Goal: Task Accomplishment & Management: Manage account settings

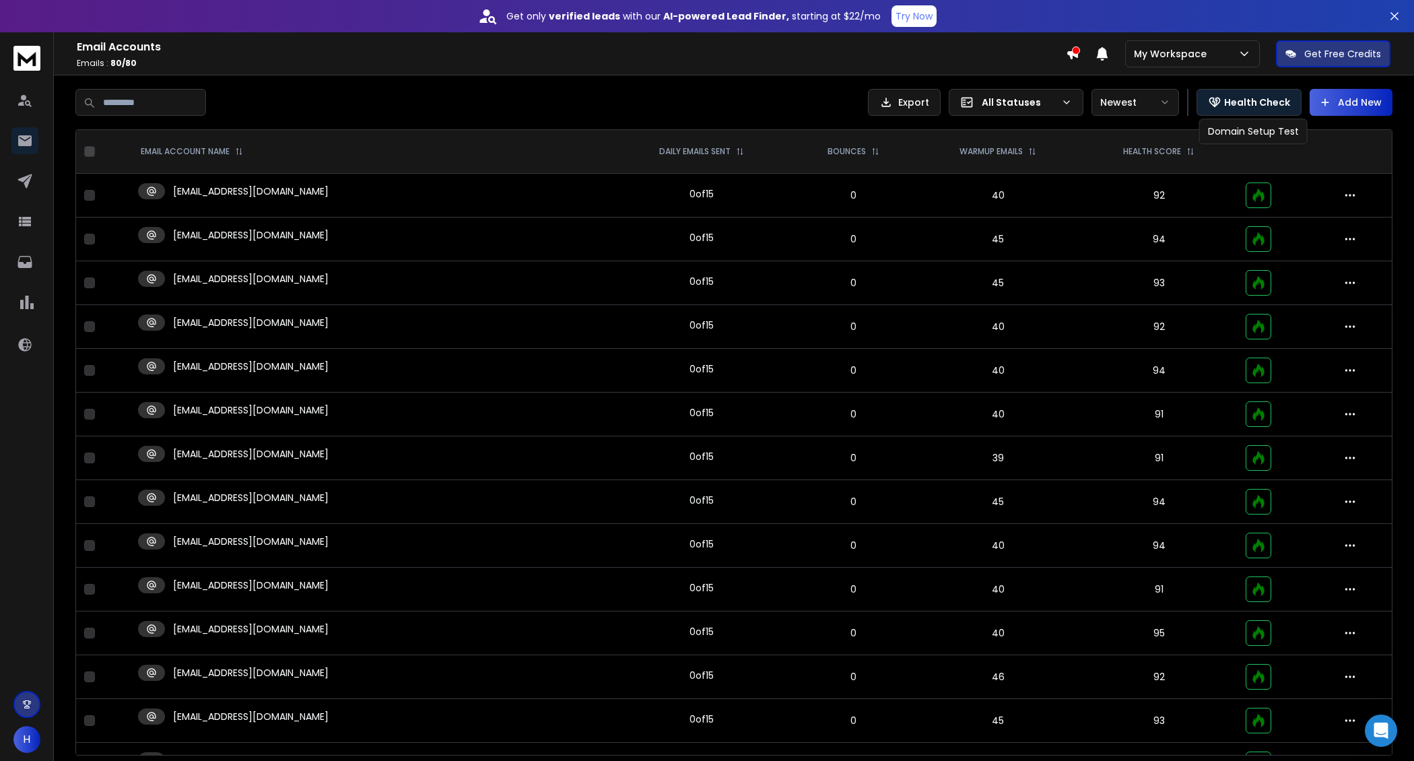
click at [1245, 95] on button "Health Check" at bounding box center [1249, 102] width 105 height 27
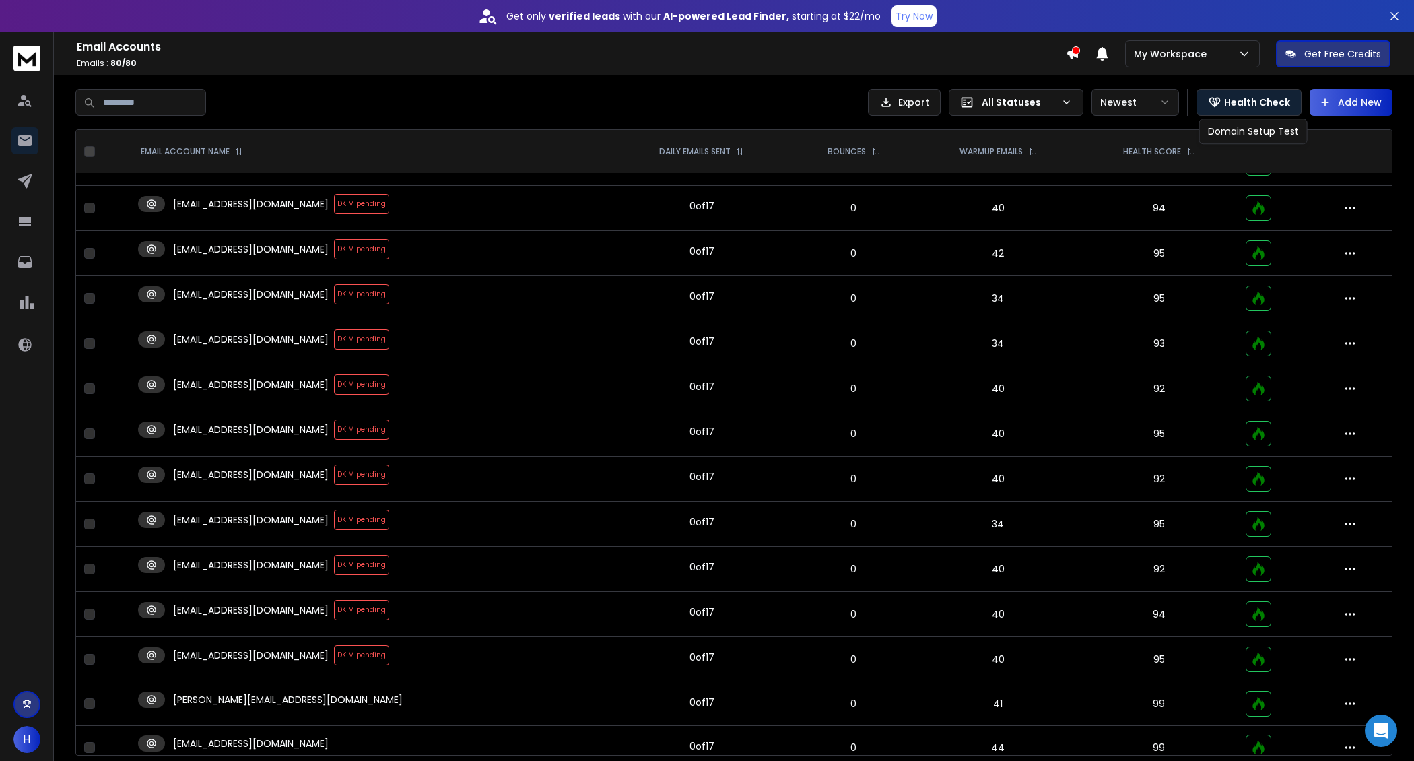
scroll to position [2219, 0]
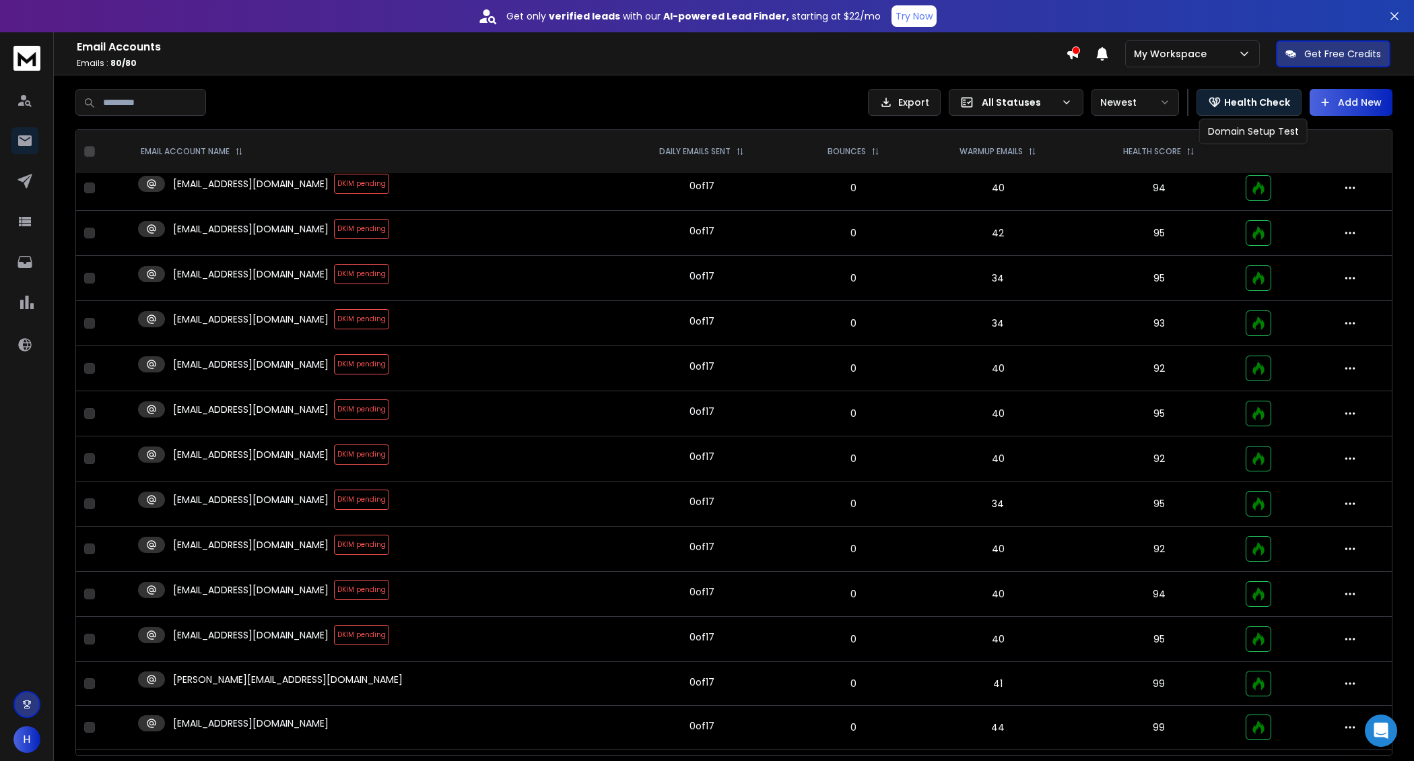
click at [334, 445] on span "DKIM pending" at bounding box center [361, 455] width 55 height 20
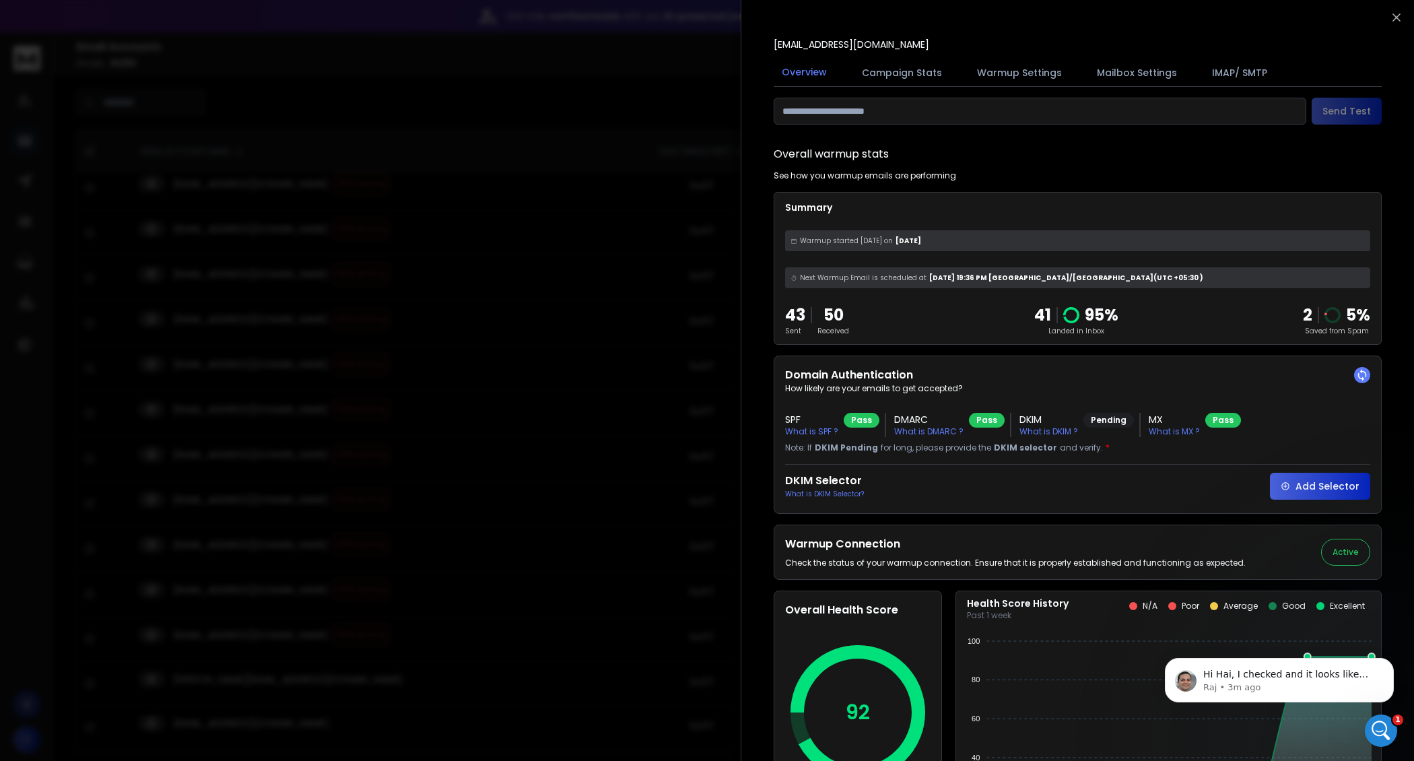
scroll to position [0, 0]
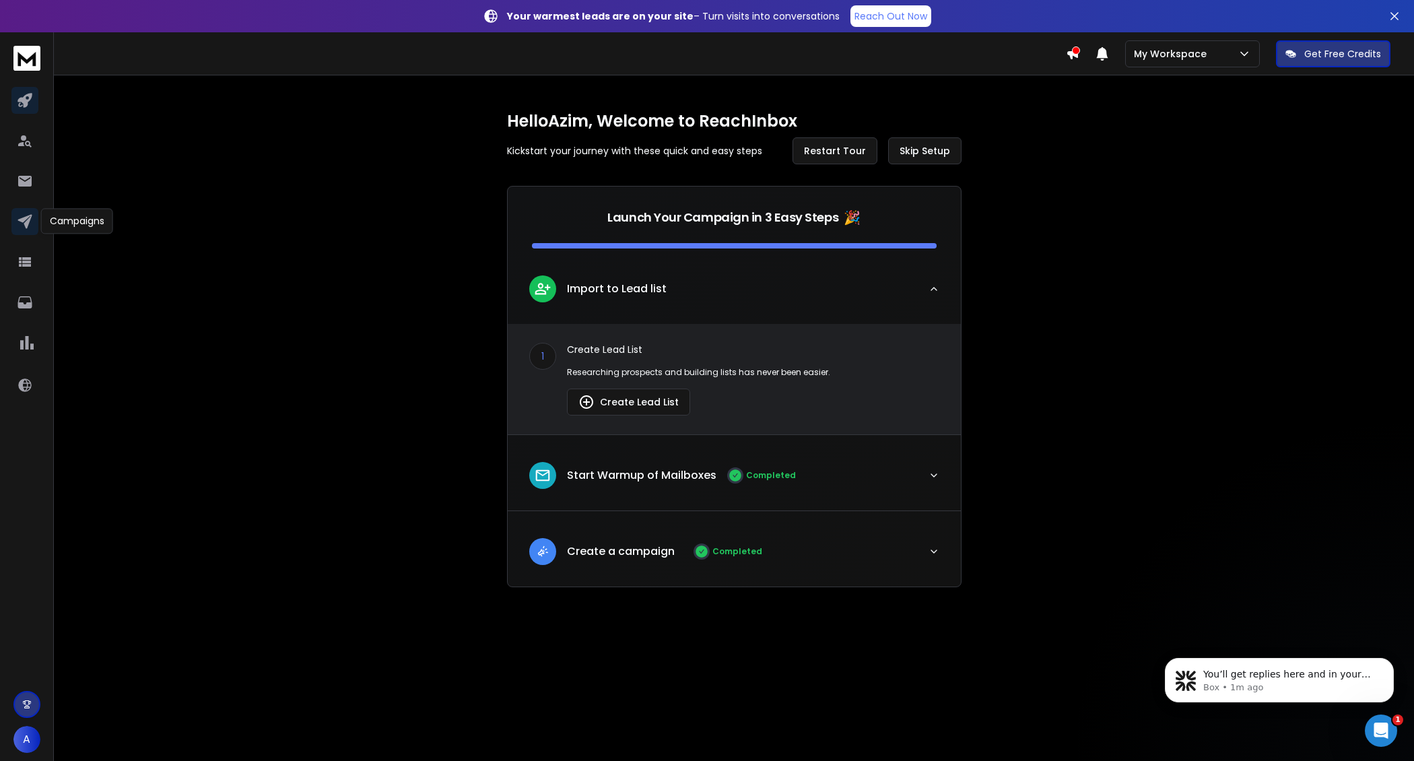
click at [33, 219] on link at bounding box center [24, 221] width 27 height 27
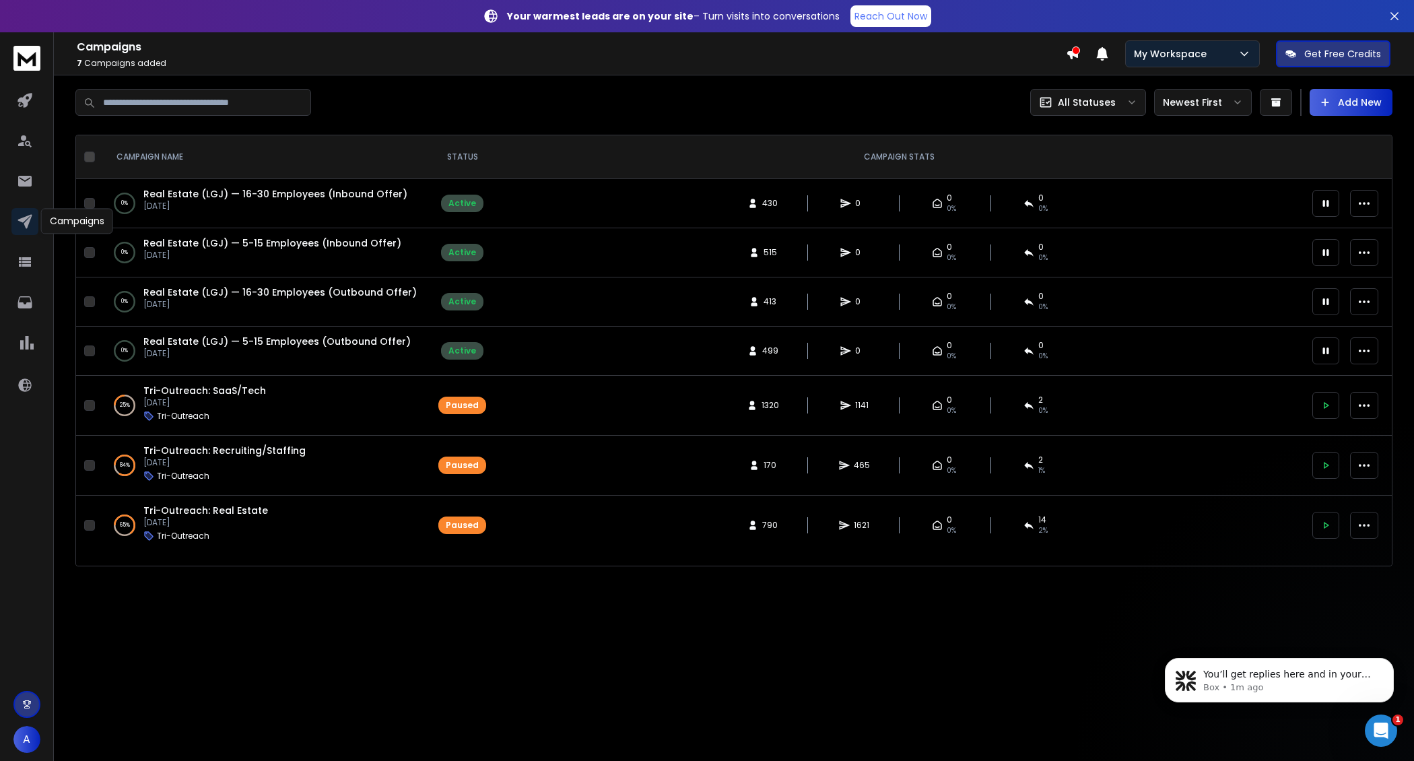
click at [1194, 49] on p "My Workspace" at bounding box center [1173, 53] width 78 height 13
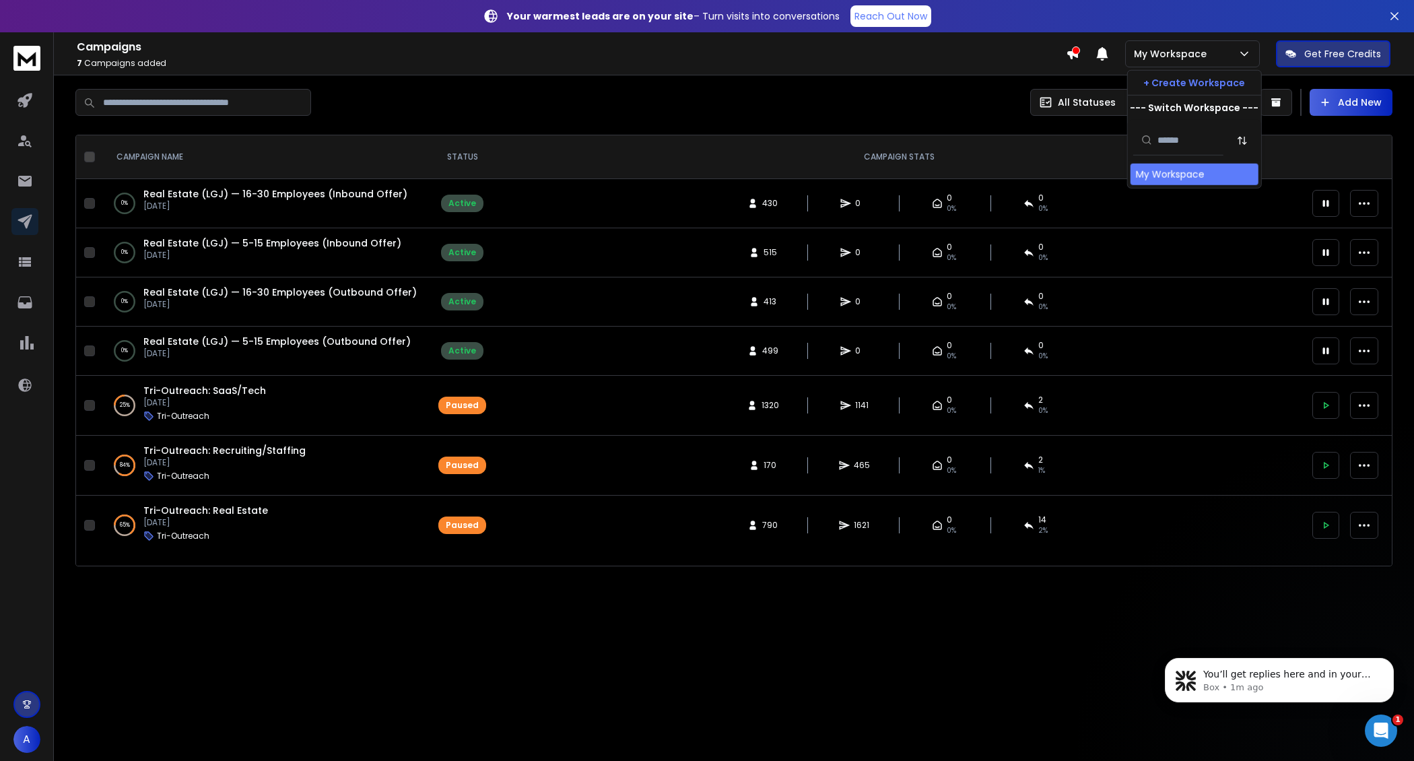
click at [201, 84] on div "Campaigns 7 Campaigns Added All Statuses Newest First Add New CAMPAIGN NAME STA…" at bounding box center [734, 327] width 1361 height 504
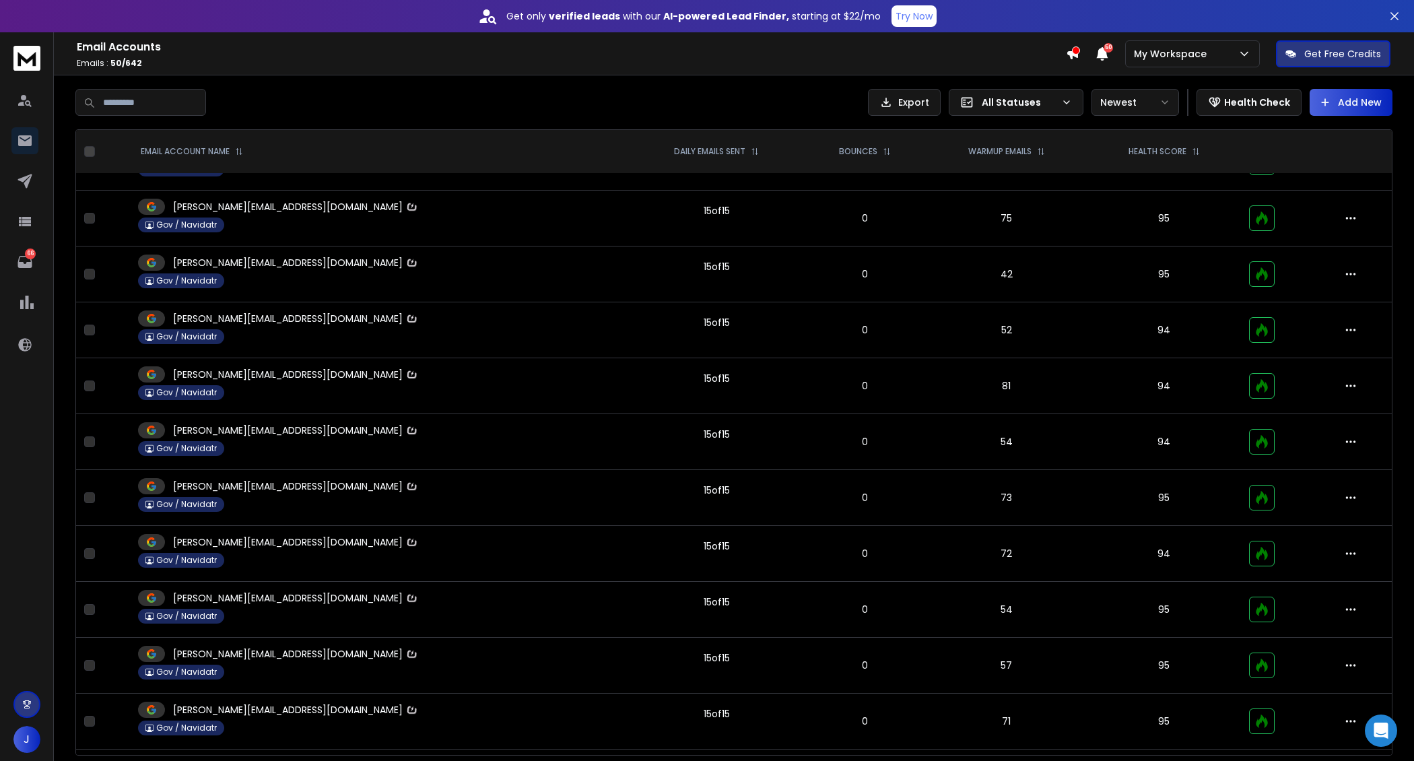
scroll to position [2205, 0]
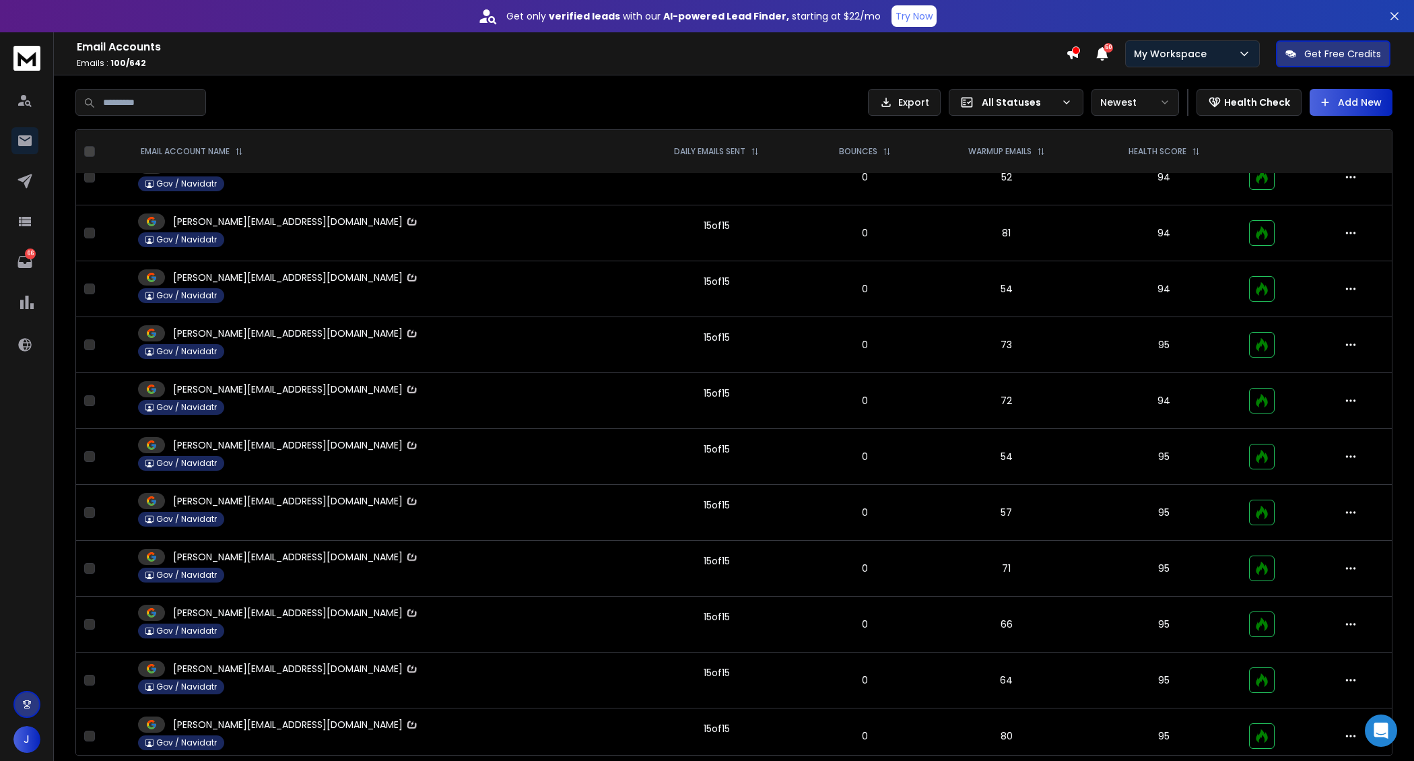
click at [1177, 50] on p "My Workspace" at bounding box center [1173, 53] width 78 height 13
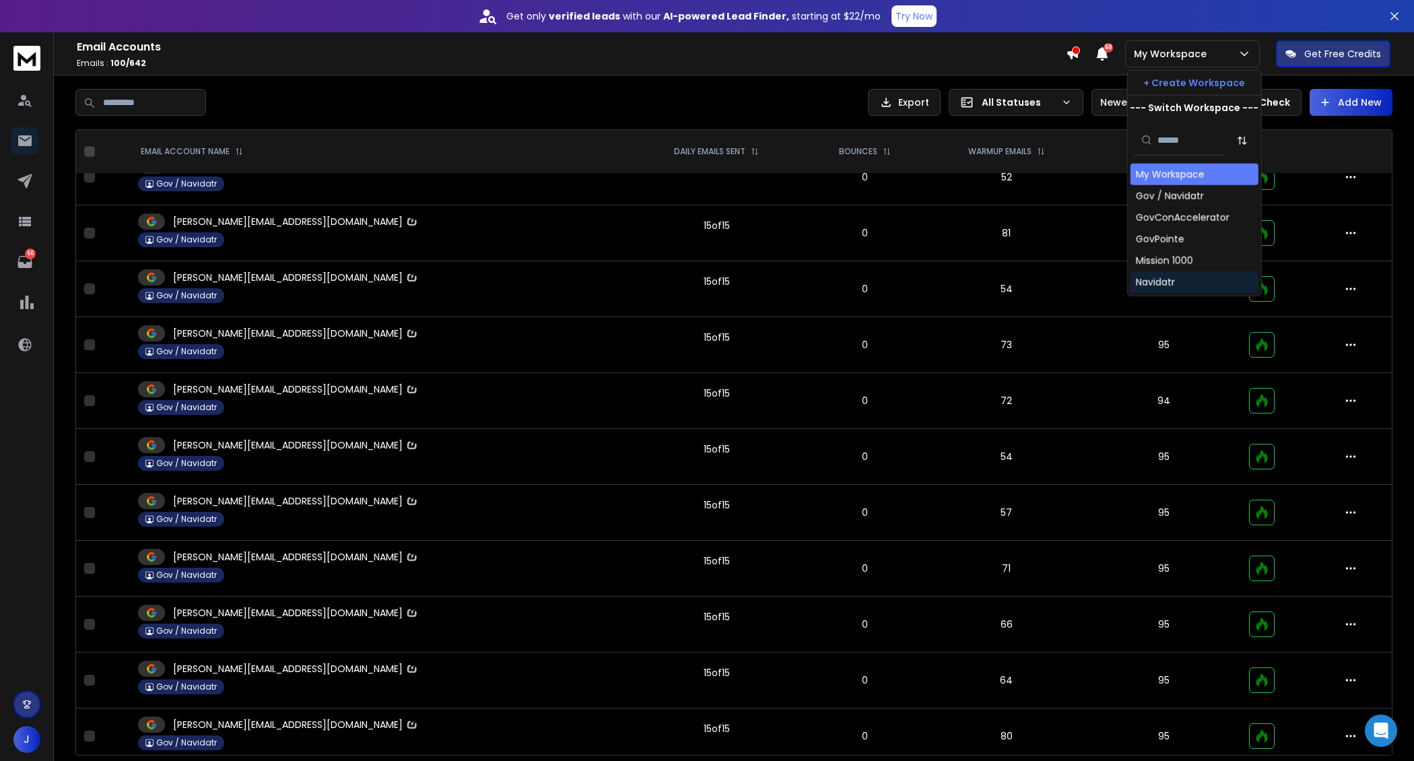
click at [1192, 279] on div "Navidatr" at bounding box center [1195, 282] width 128 height 22
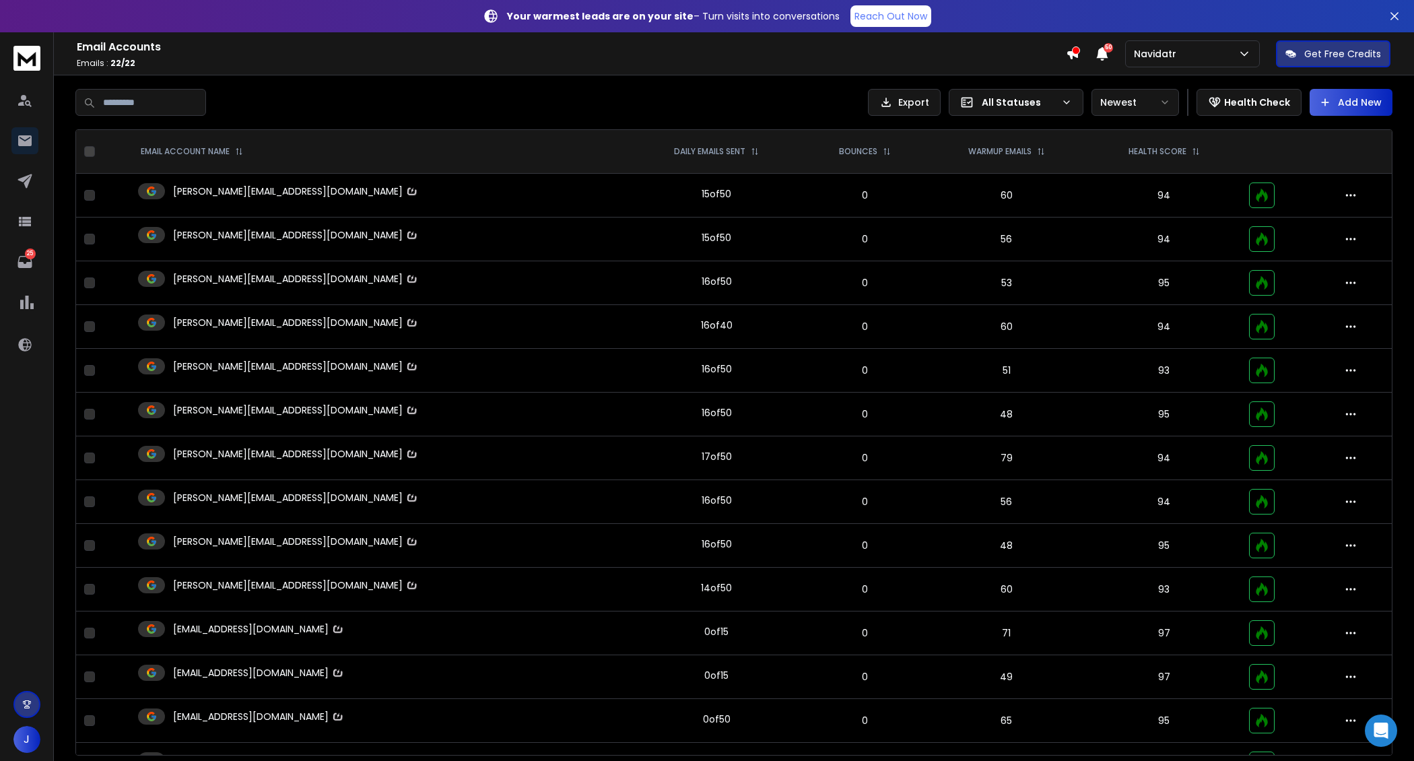
click at [306, 197] on div "sarah@navidatrsystems.com" at bounding box center [278, 191] width 281 height 16
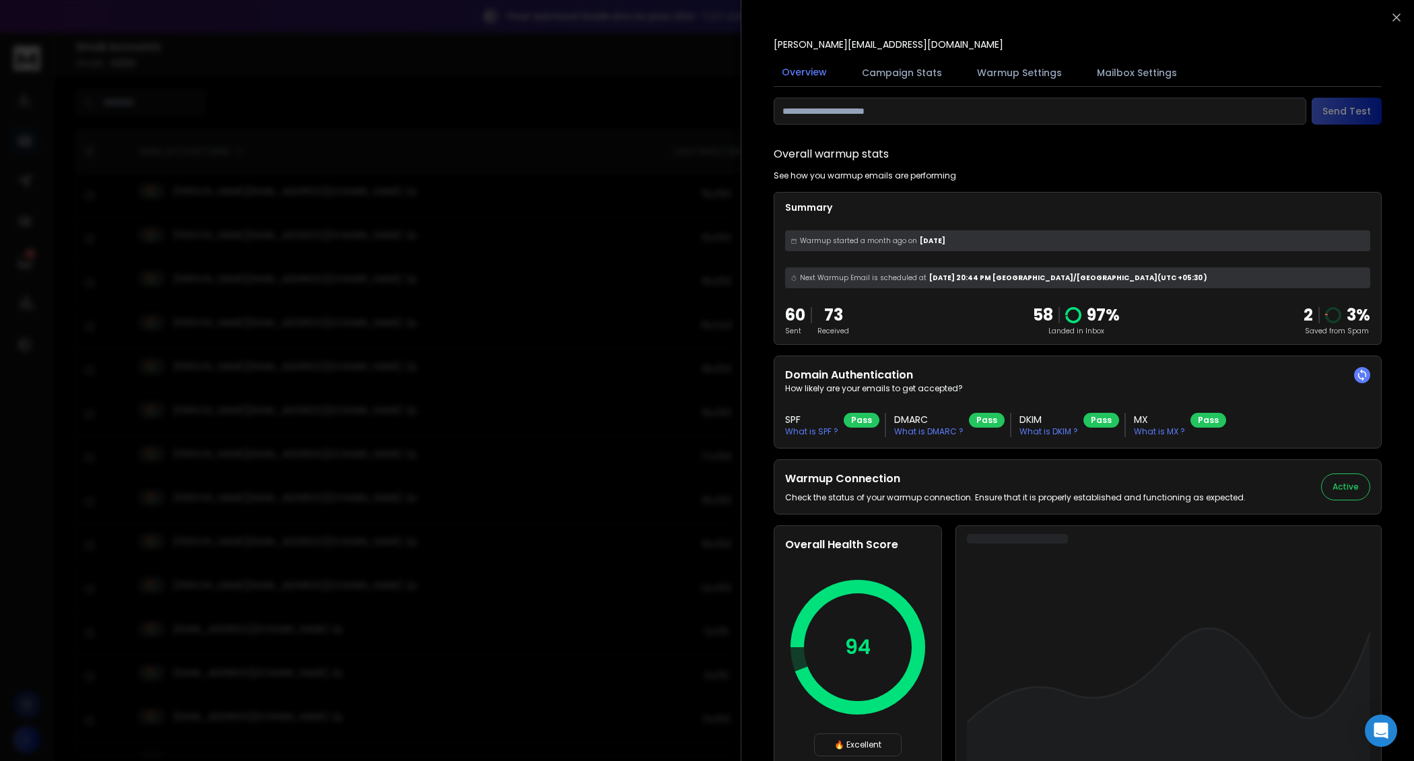
scroll to position [372, 0]
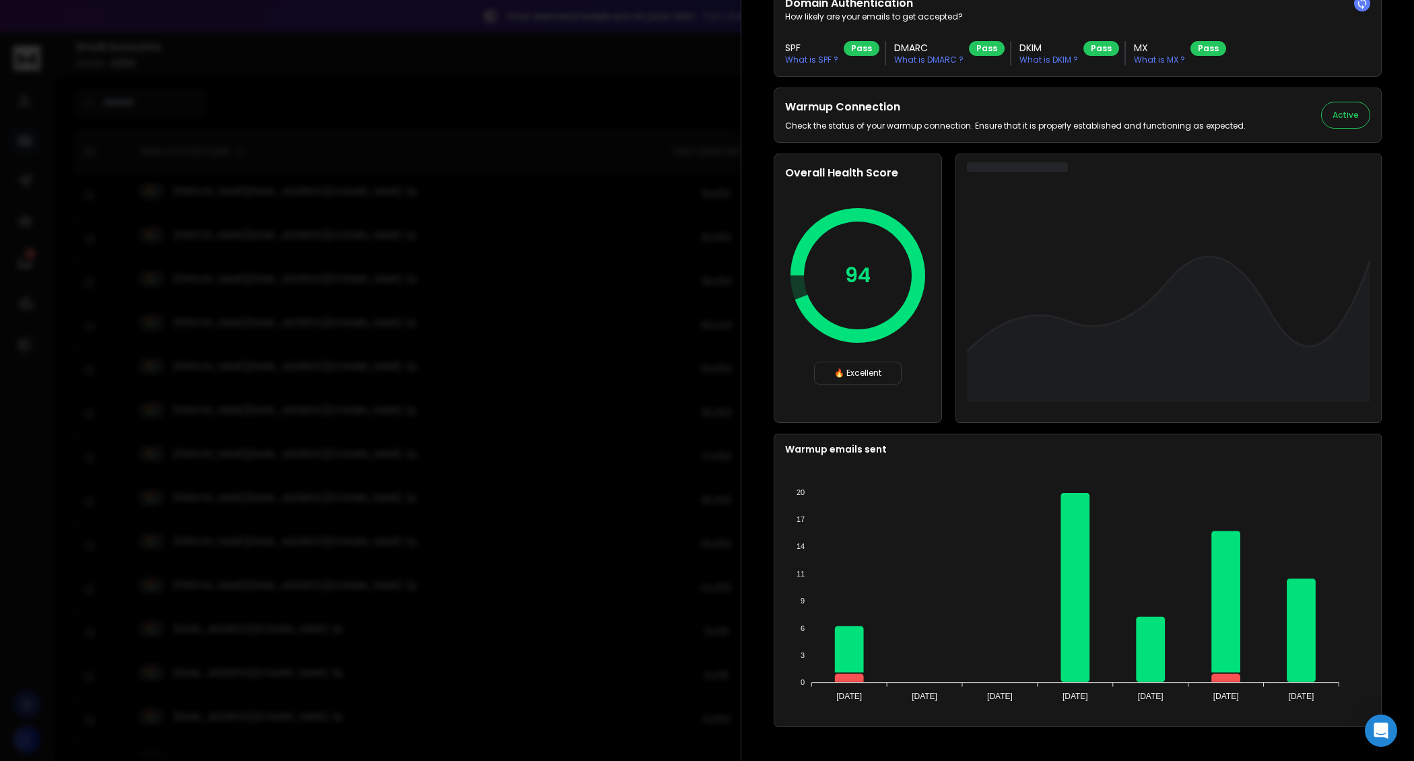
click at [565, 447] on div at bounding box center [707, 380] width 1414 height 761
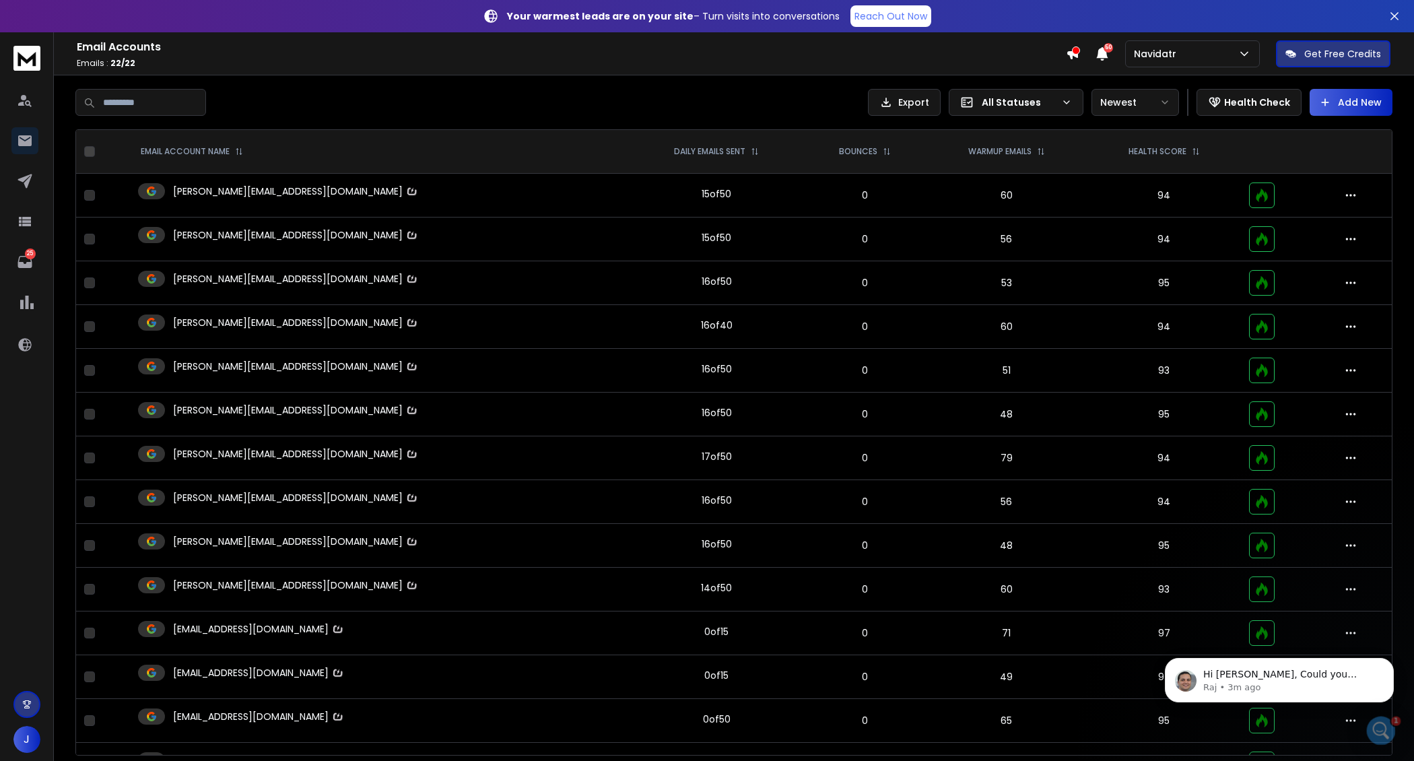
scroll to position [0, 0]
click at [259, 274] on p "sarah@navidatrsolutions.com" at bounding box center [296, 279] width 246 height 14
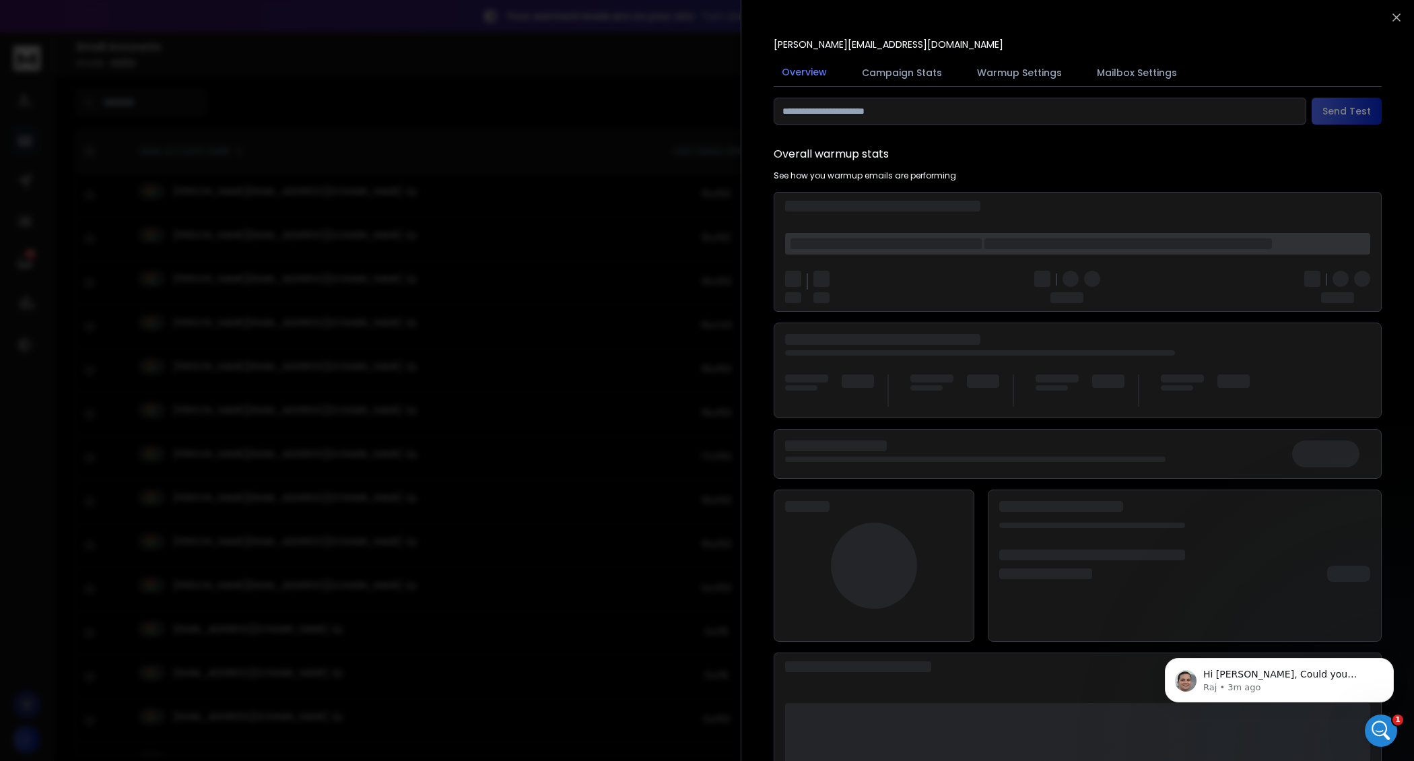
click at [956, 98] on input "email" at bounding box center [1040, 111] width 533 height 27
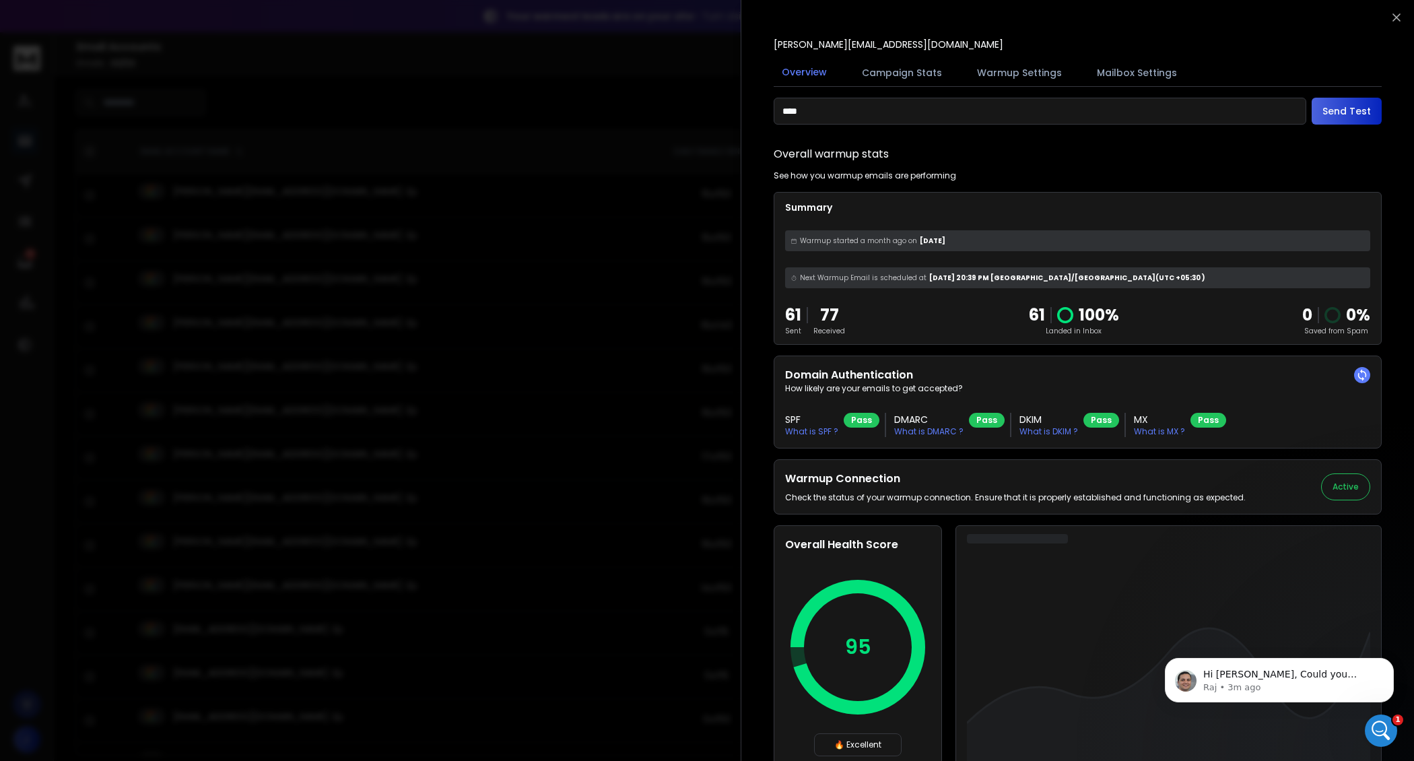
type input "****"
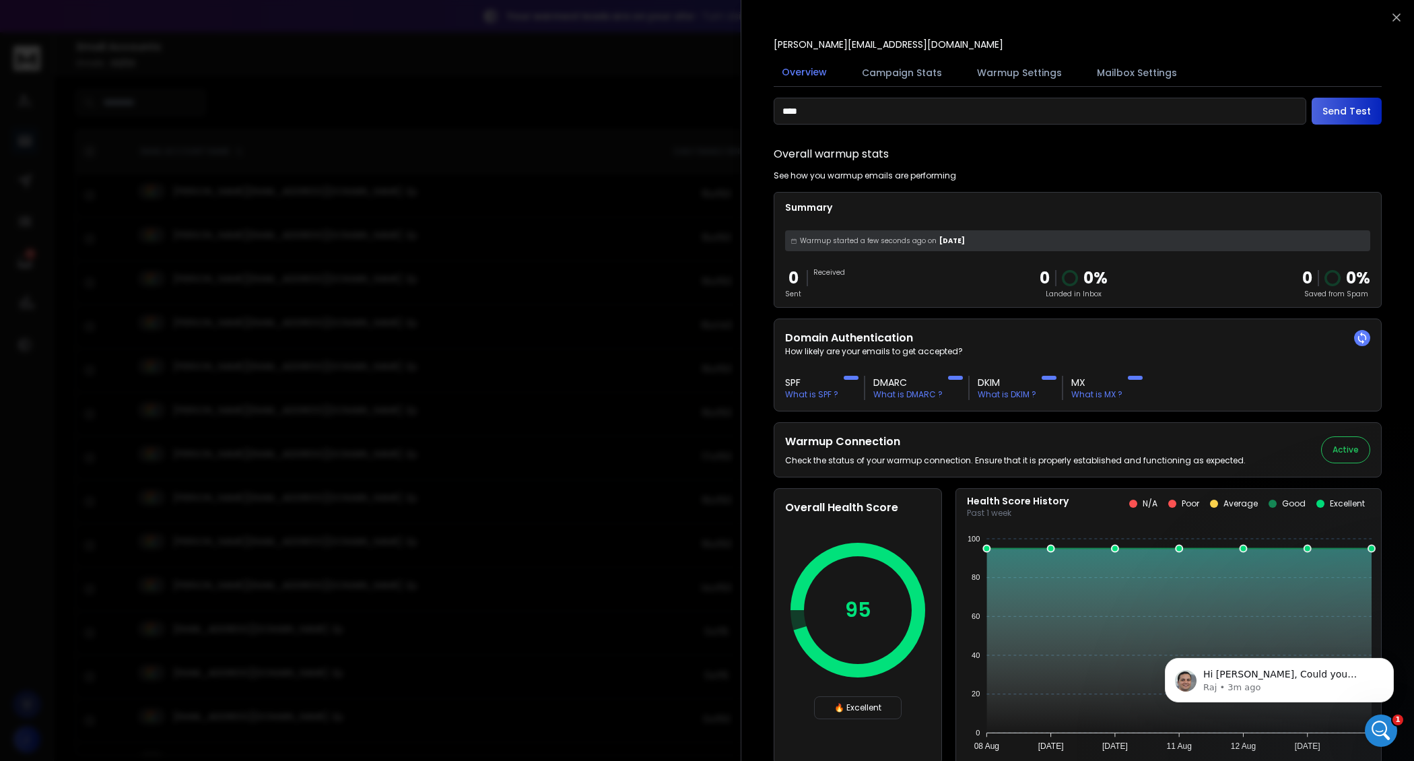
click at [523, 104] on div at bounding box center [707, 380] width 1414 height 761
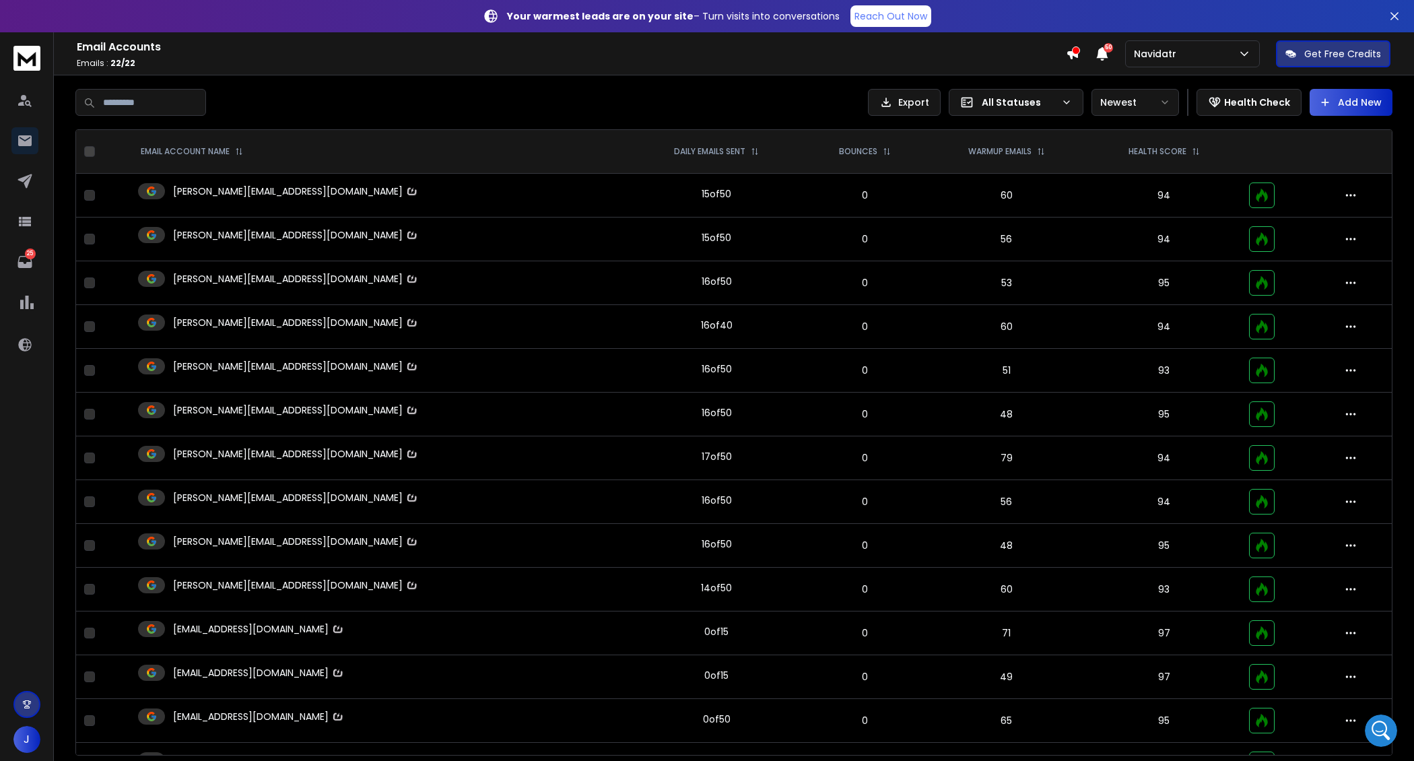
click at [230, 187] on p "sarah@navidatrsystems.com" at bounding box center [296, 192] width 246 height 14
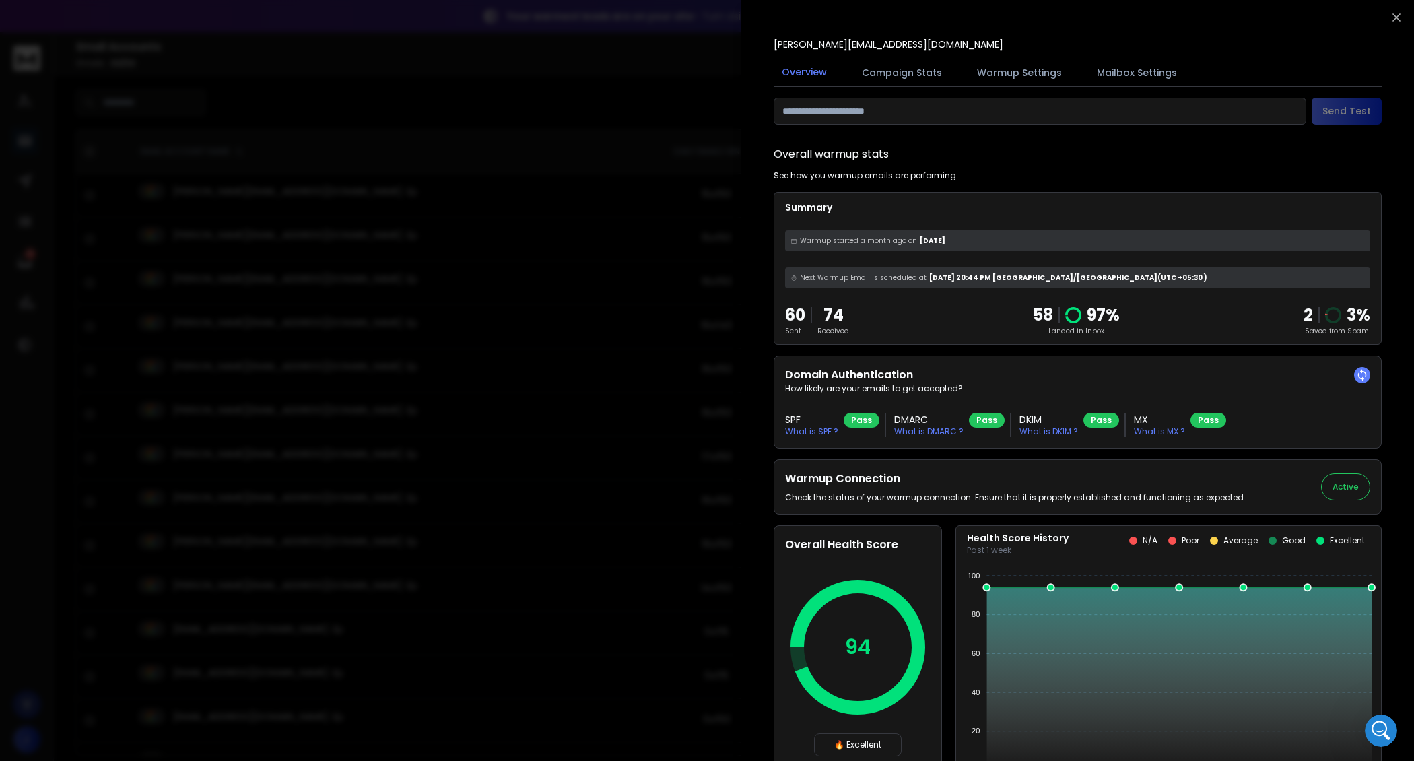
click at [830, 108] on input "email" at bounding box center [1040, 111] width 533 height 27
type input "**********"
click at [1336, 104] on button "Send Test" at bounding box center [1347, 111] width 70 height 27
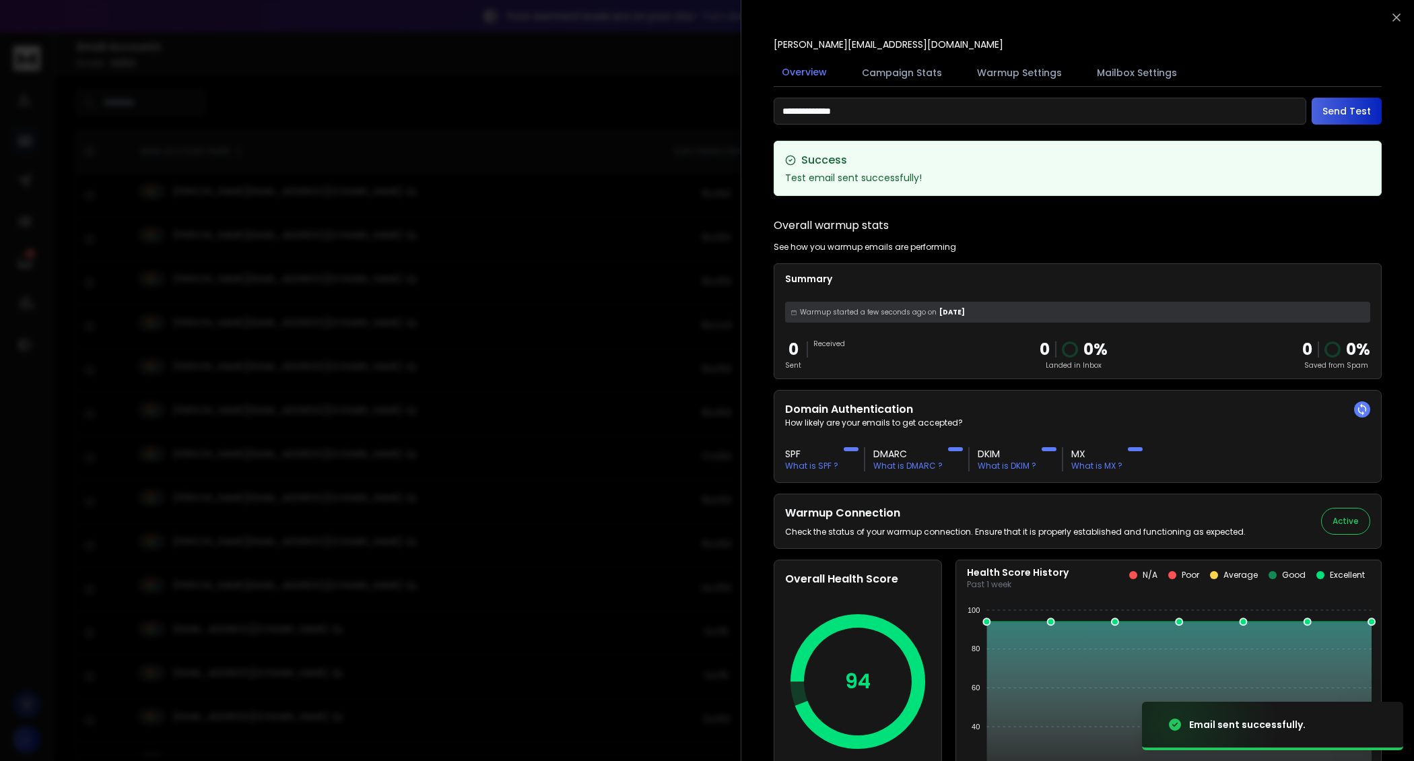
click at [358, 259] on div at bounding box center [707, 380] width 1414 height 761
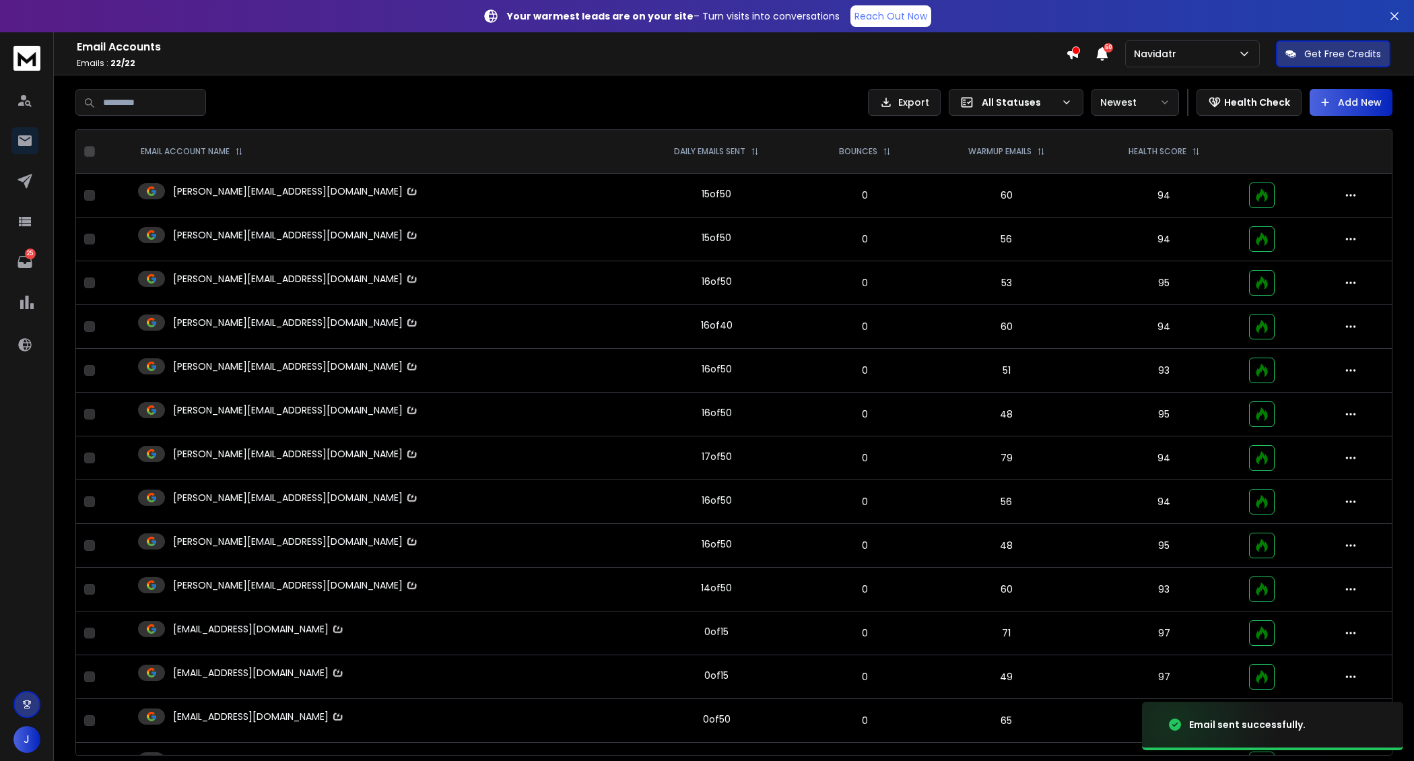
click at [257, 419] on td "sarah@navidatrpartners.com" at bounding box center [379, 415] width 499 height 44
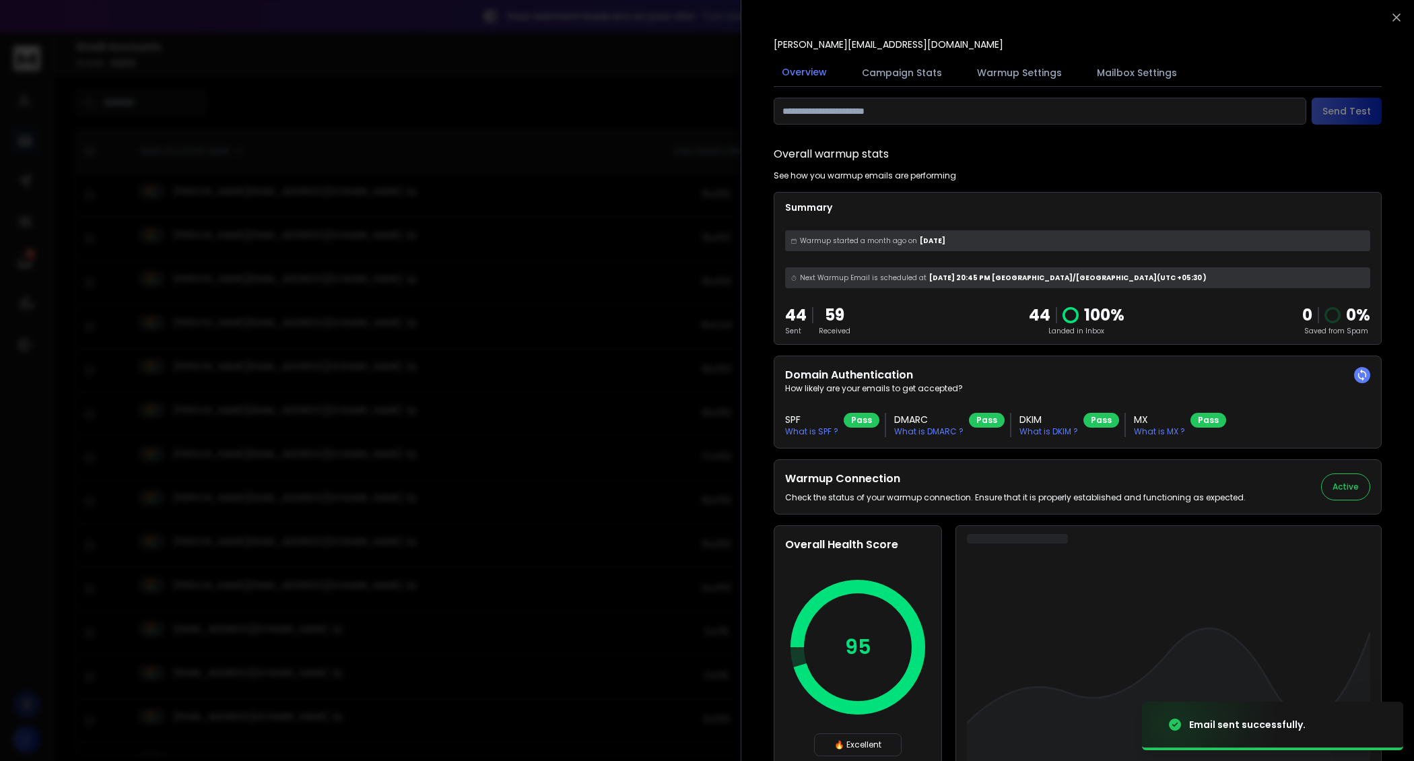
click at [1009, 114] on input "email" at bounding box center [1040, 111] width 533 height 27
type input "*******"
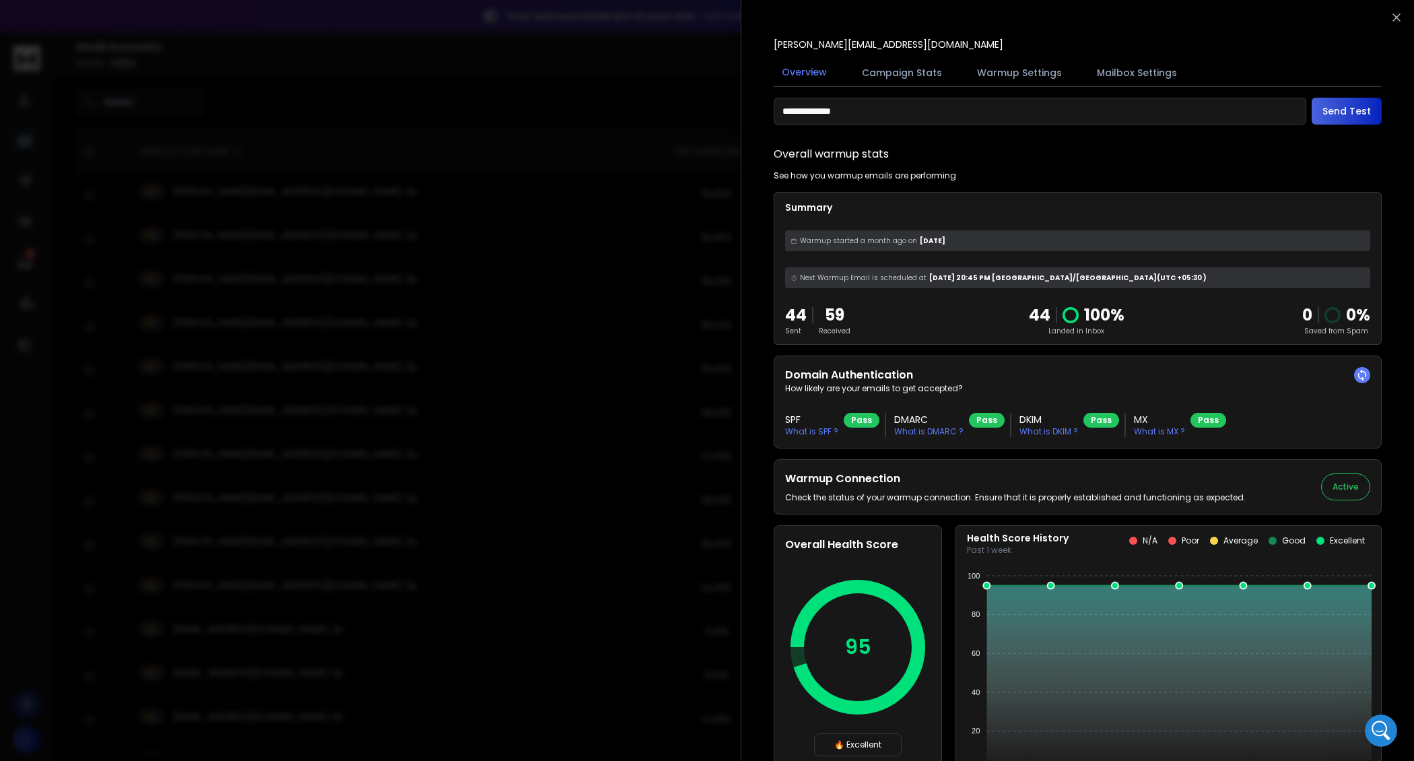
type input "**********"
click at [1324, 114] on button "Send Test" at bounding box center [1347, 111] width 70 height 27
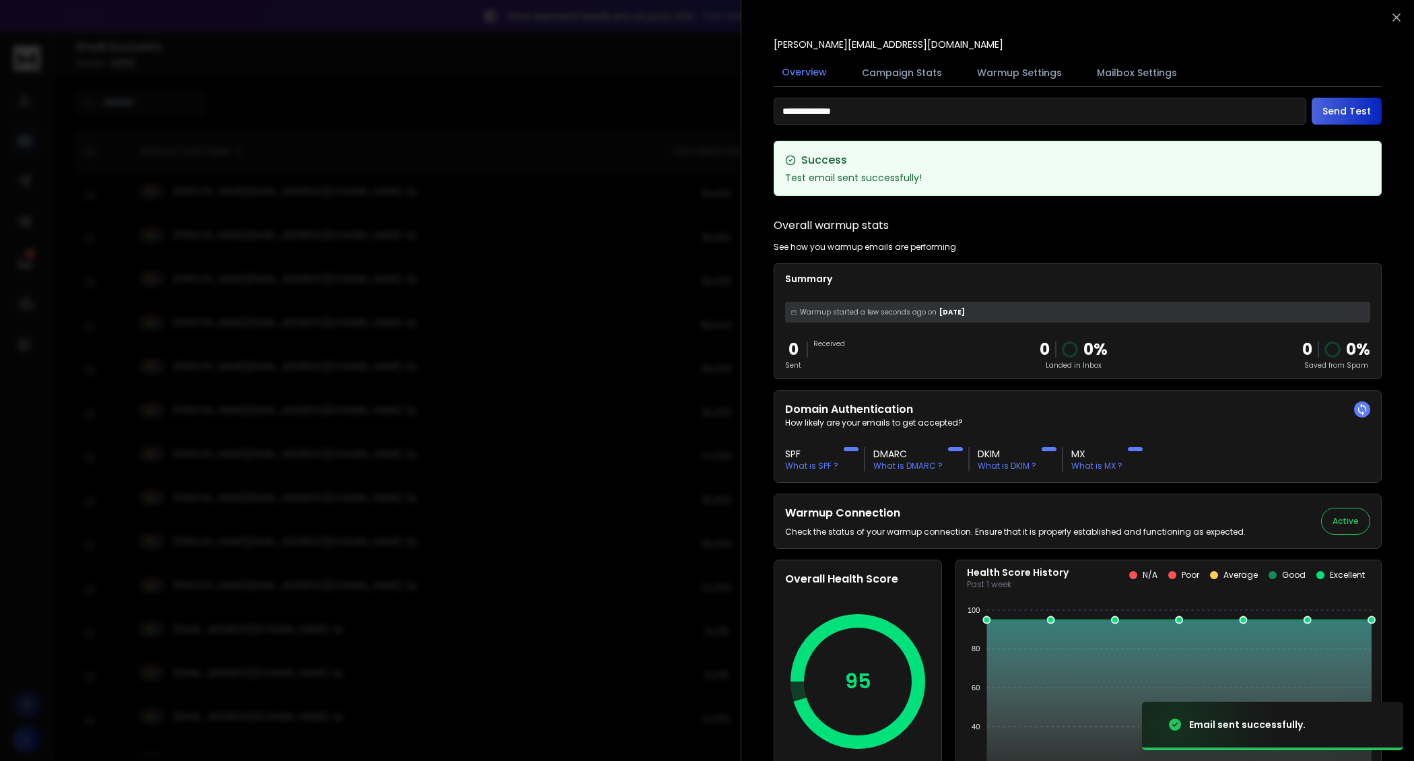
click at [667, 243] on div at bounding box center [707, 380] width 1414 height 761
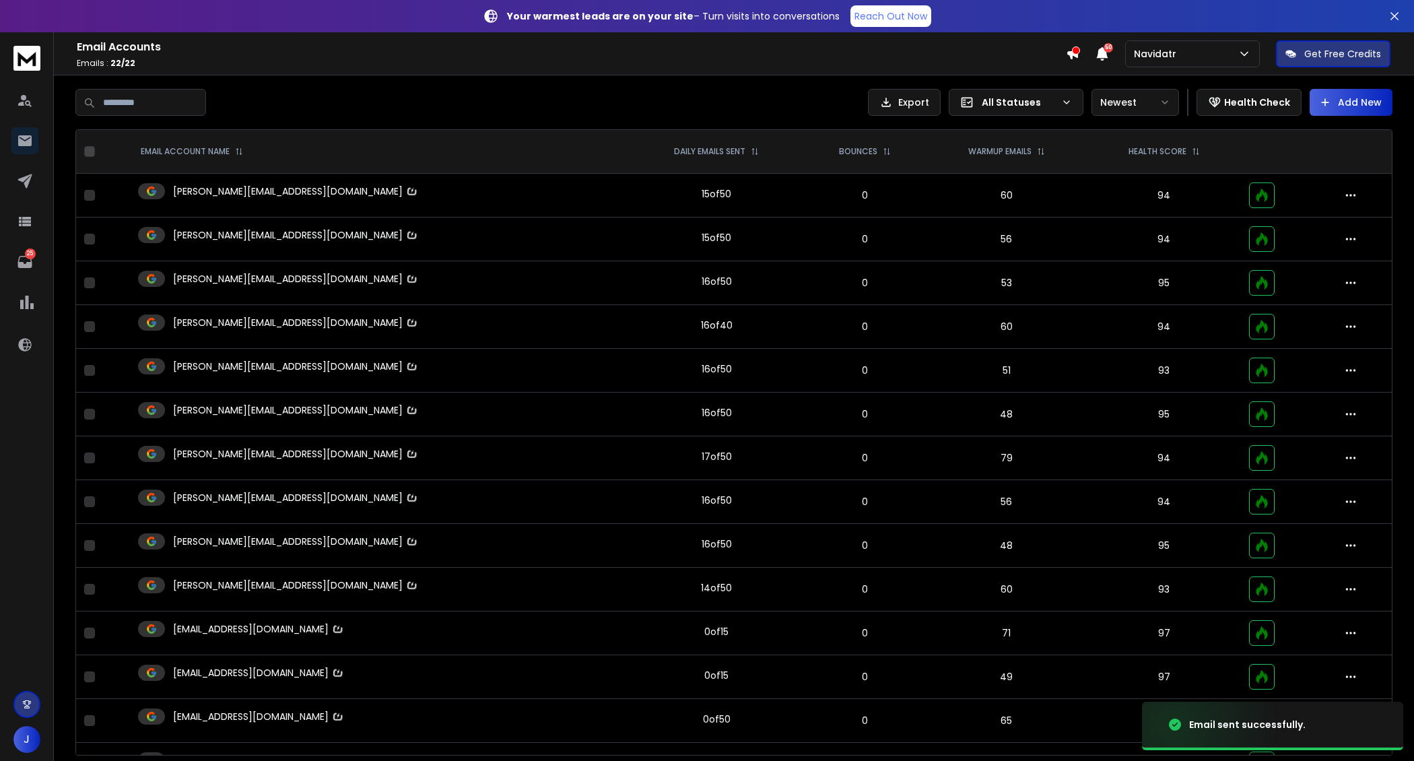
scroll to position [385, 0]
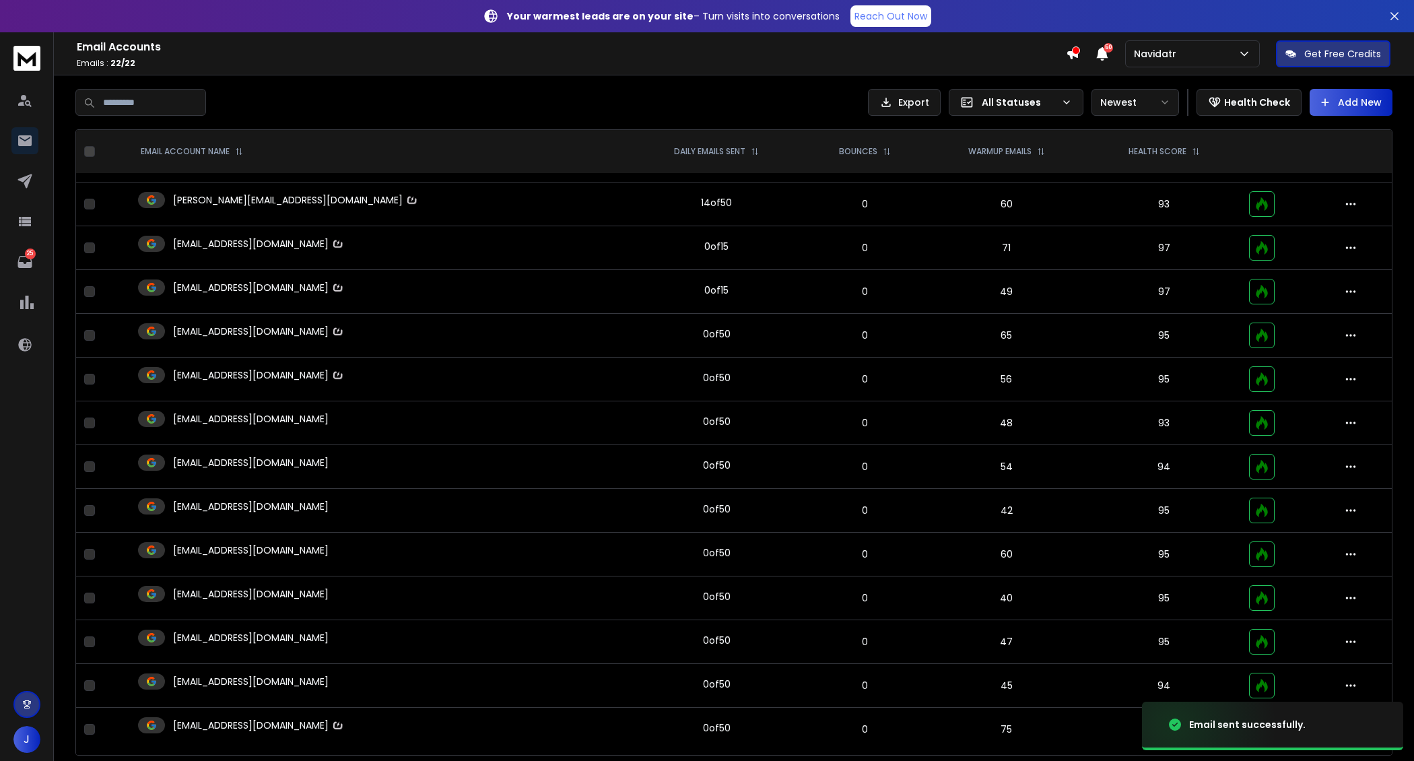
click at [261, 437] on td "jtatum@govbiz-tx.us" at bounding box center [379, 423] width 499 height 44
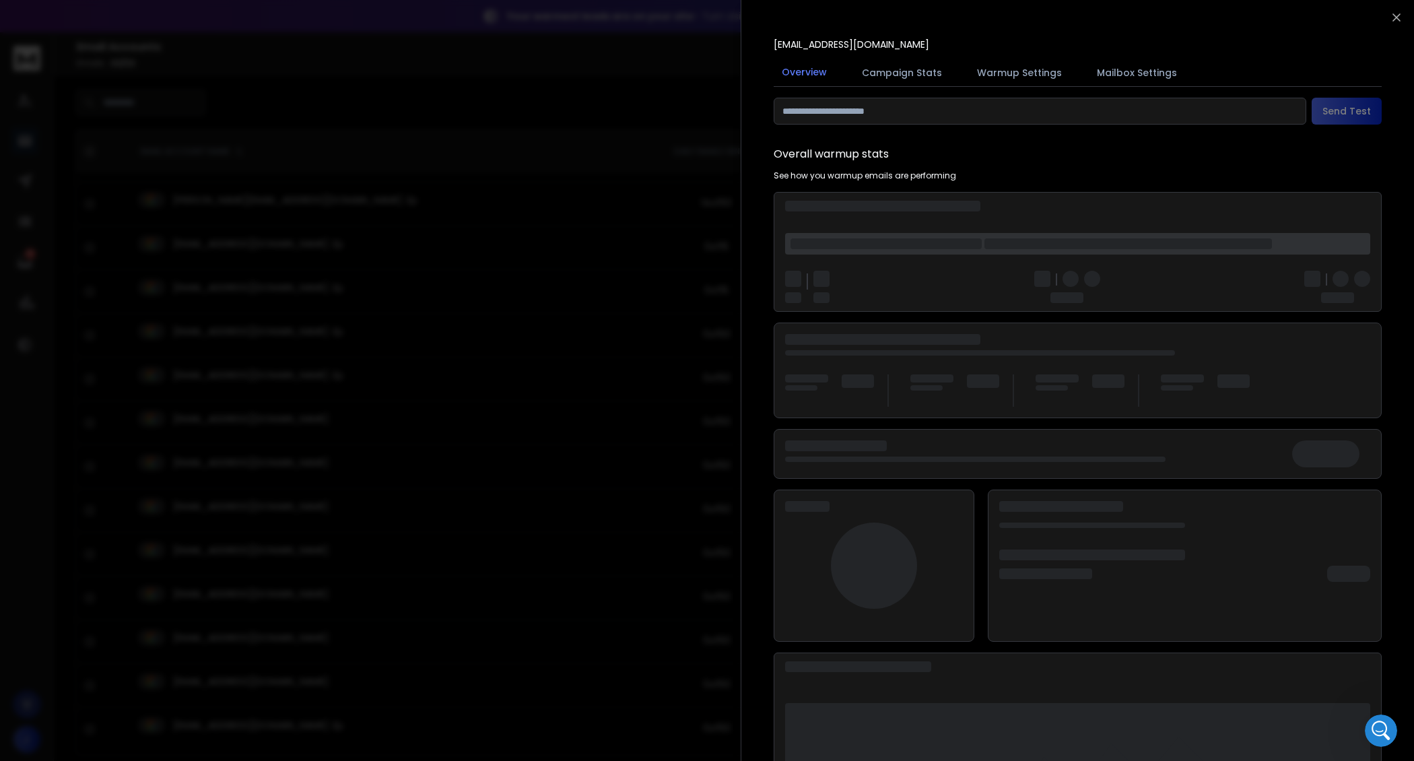
click at [356, 334] on div at bounding box center [707, 380] width 1414 height 761
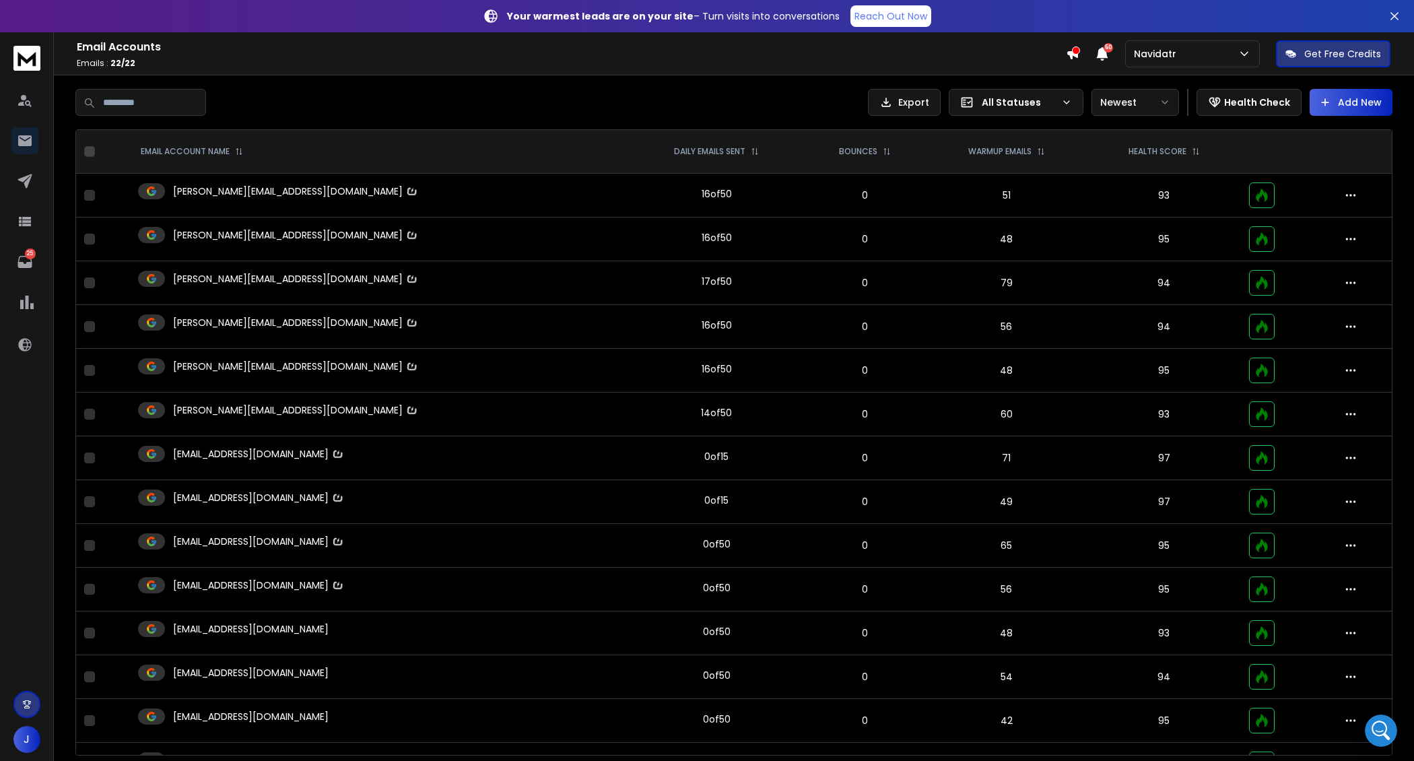
scroll to position [152, 0]
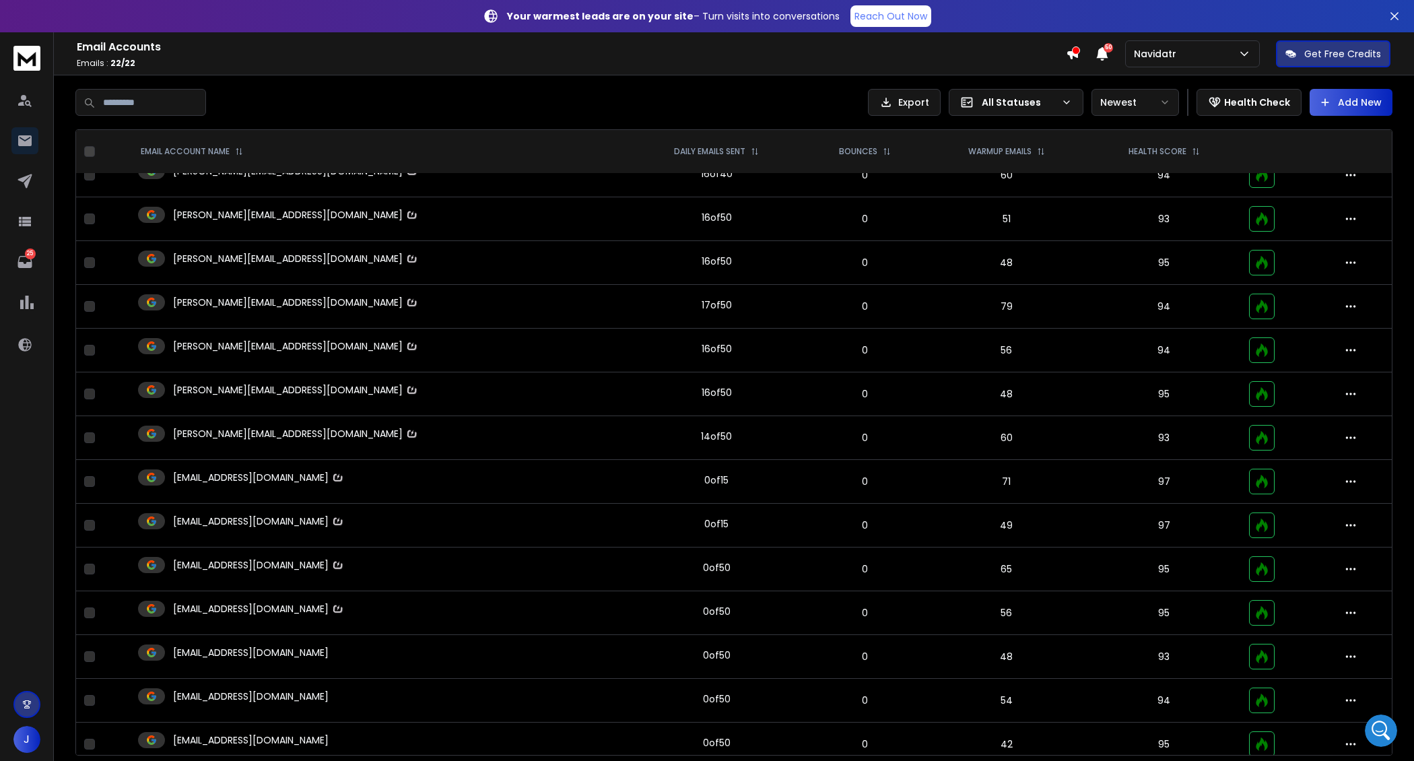
click at [263, 382] on div "sarah@navidatrgroup.com" at bounding box center [278, 390] width 281 height 16
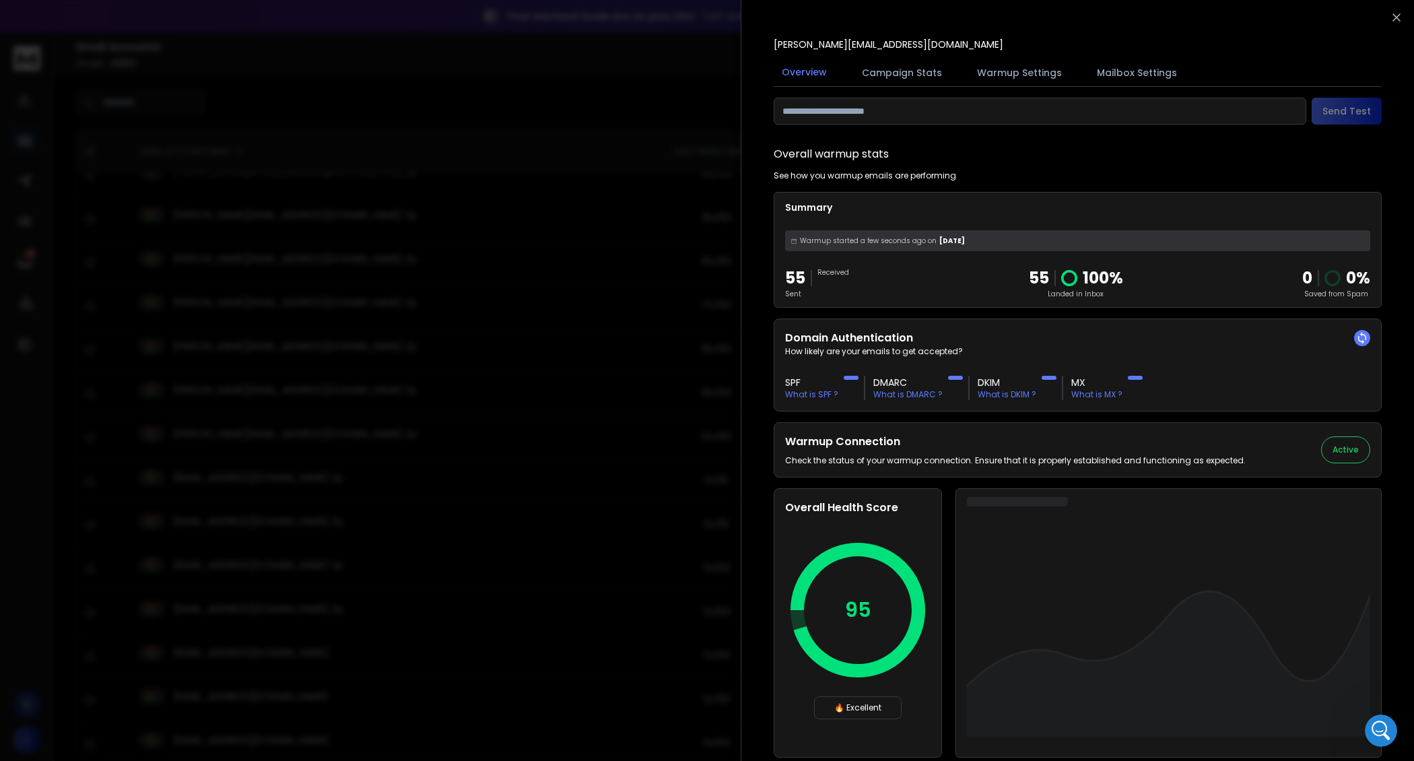
click at [897, 116] on input "email" at bounding box center [1040, 111] width 533 height 27
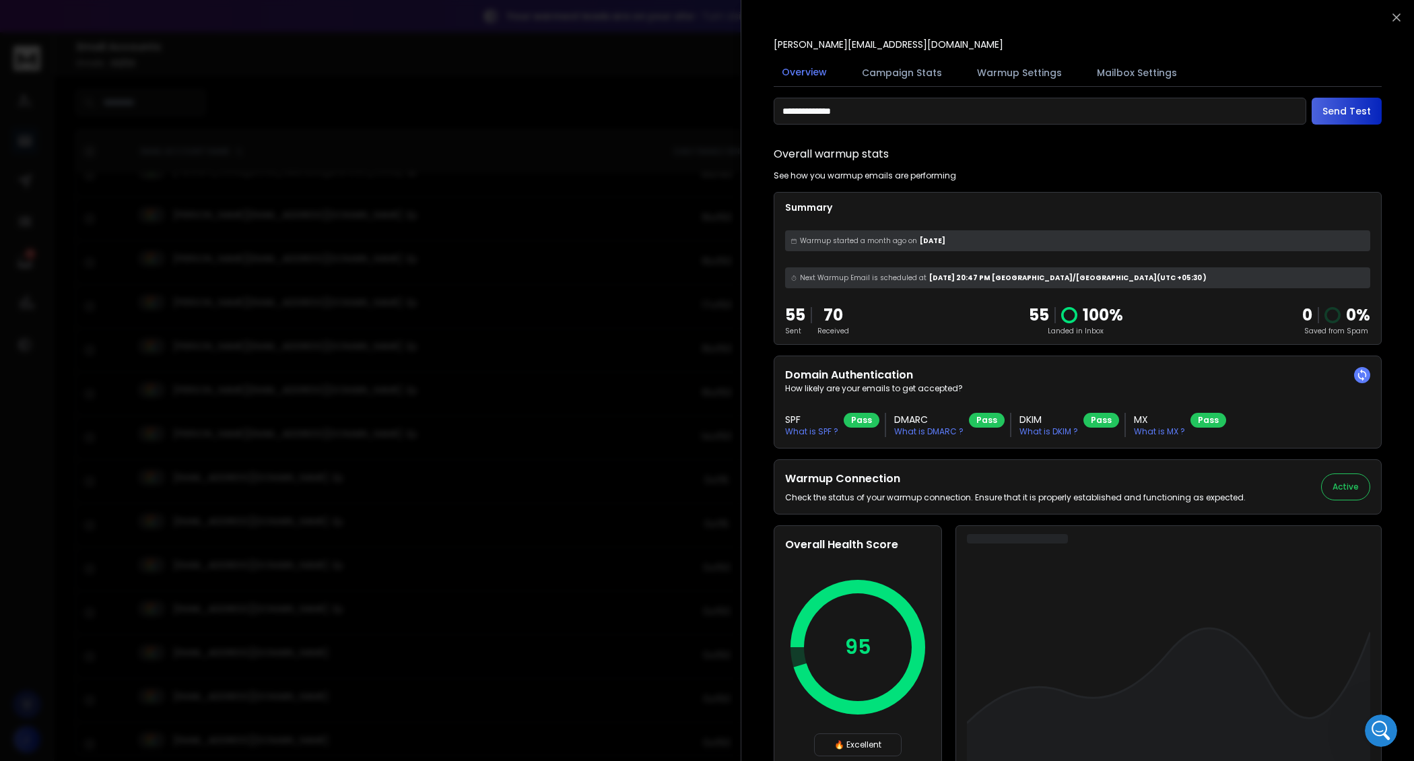
type input "**********"
click at [1349, 99] on button "Send Test" at bounding box center [1347, 111] width 70 height 27
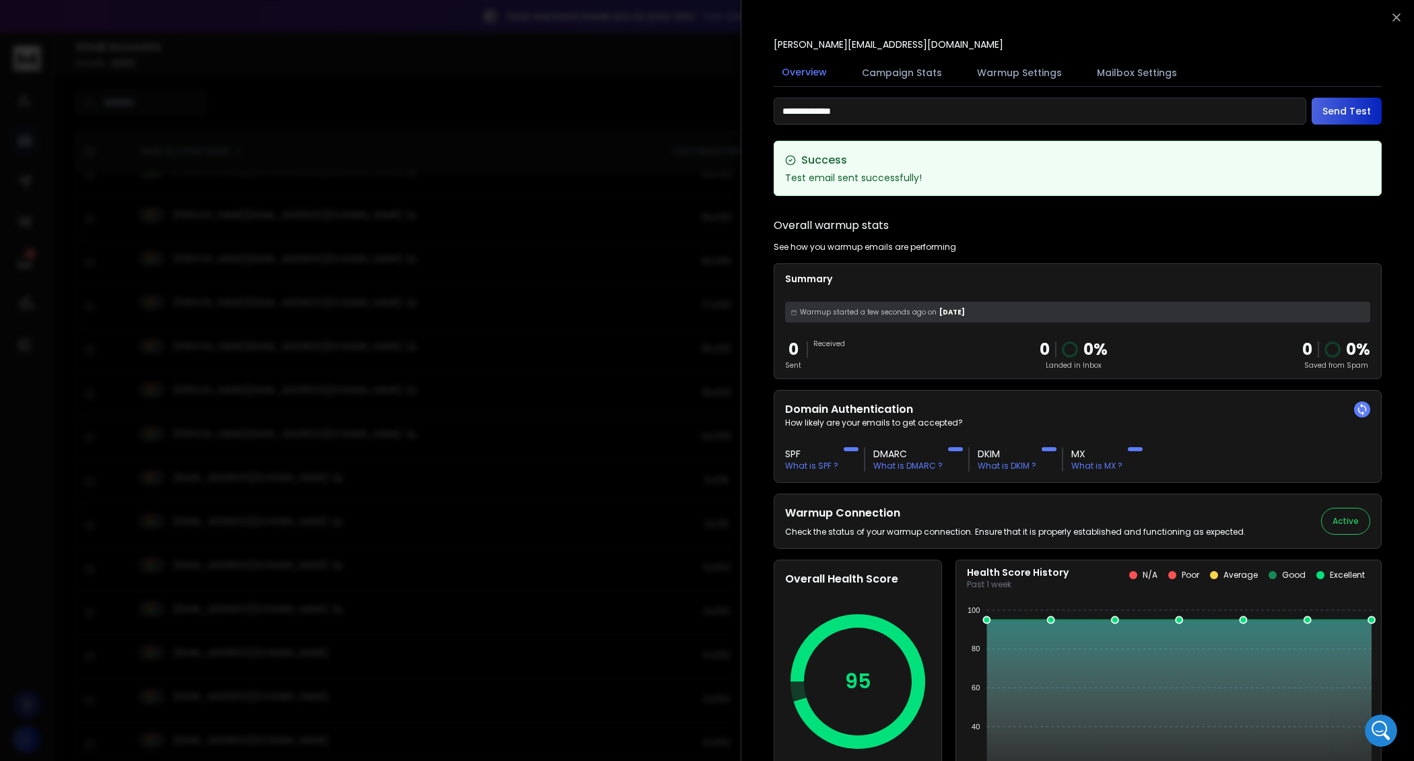
click at [574, 212] on div at bounding box center [707, 380] width 1414 height 761
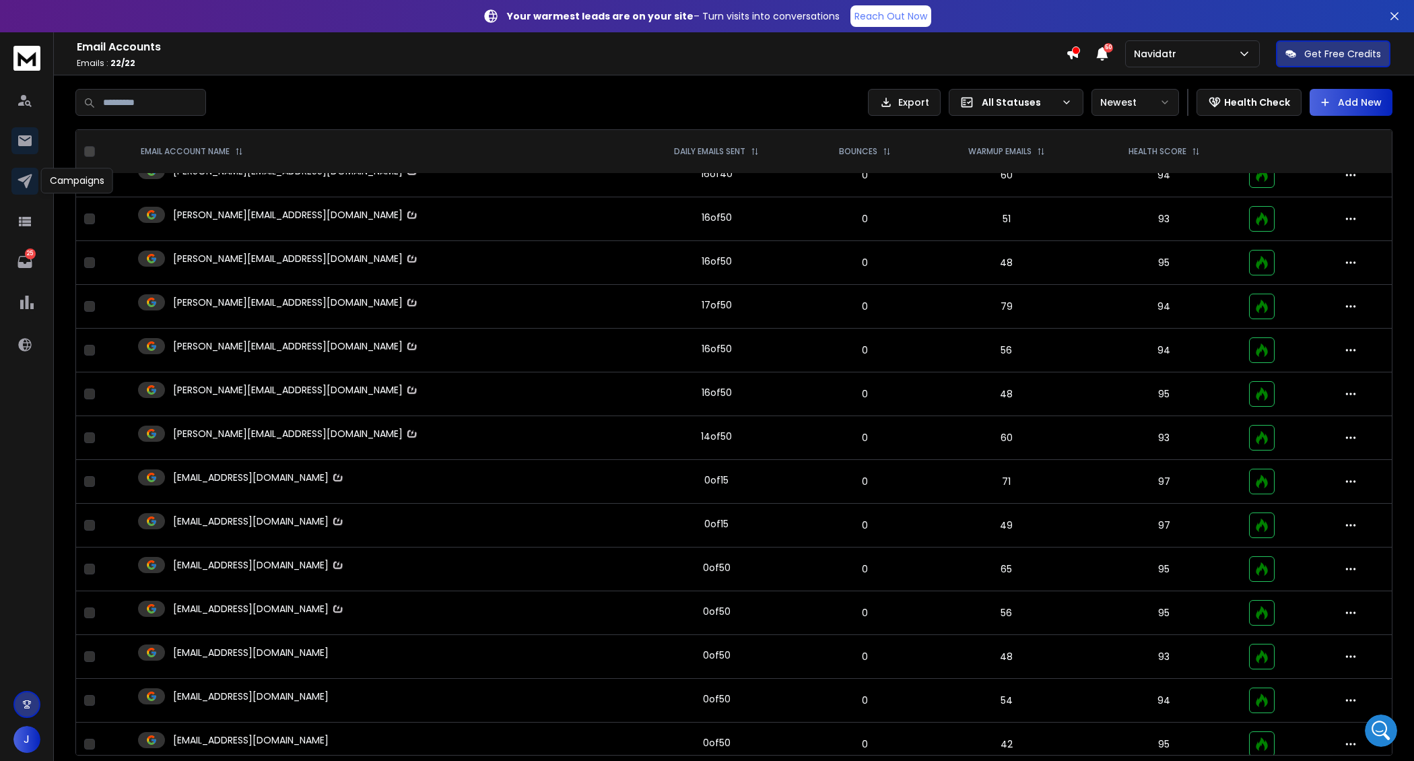
click at [28, 186] on icon at bounding box center [25, 181] width 16 height 16
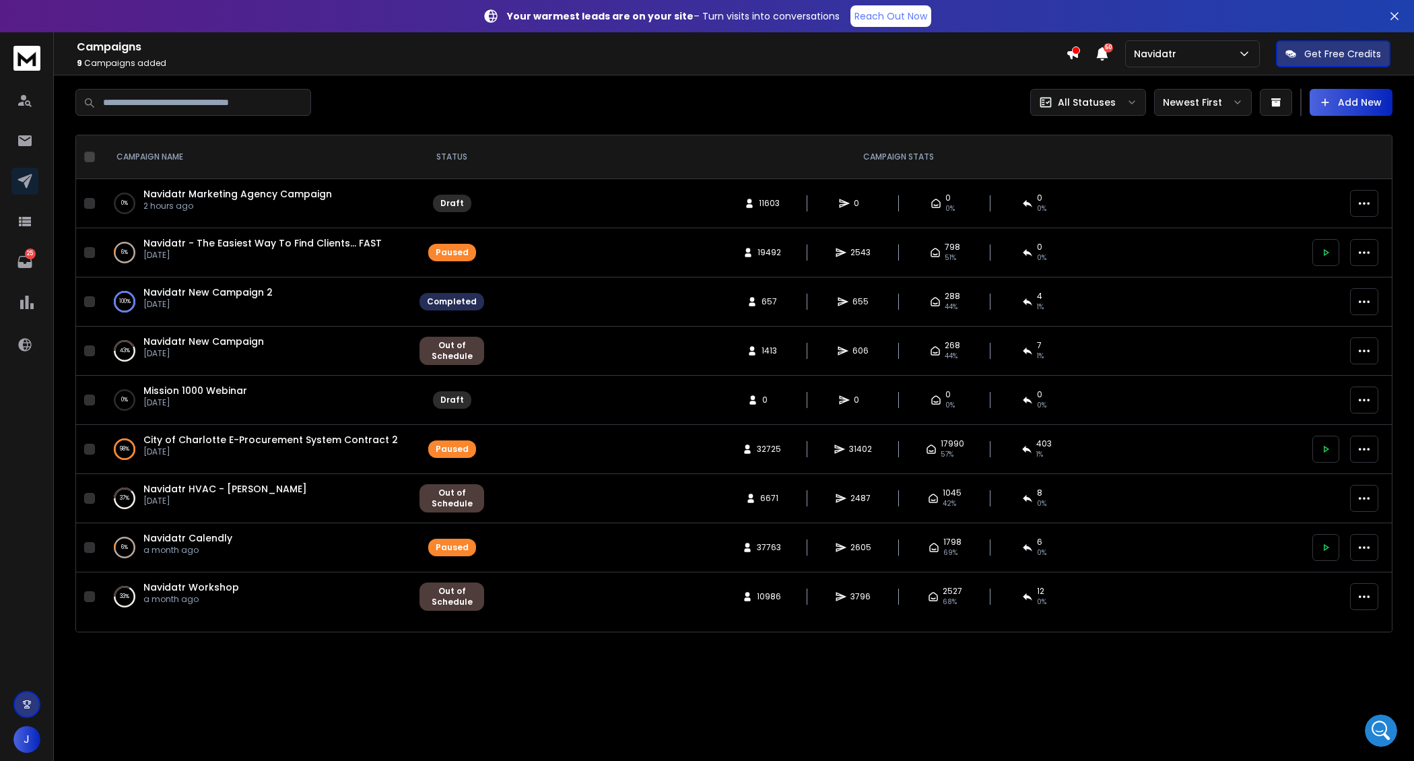
click at [209, 300] on p "9 days ago" at bounding box center [207, 304] width 129 height 11
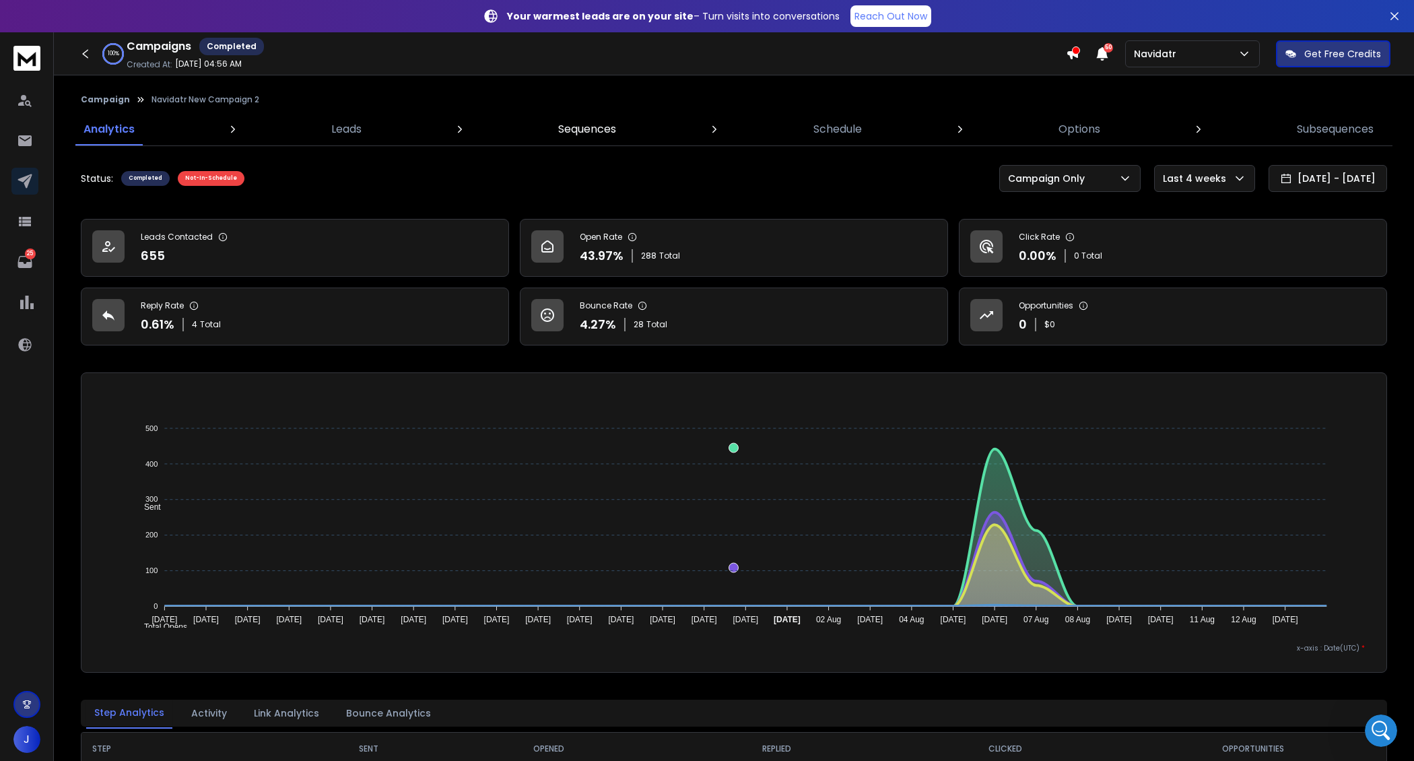
click at [599, 129] on p "Sequences" at bounding box center [587, 129] width 58 height 16
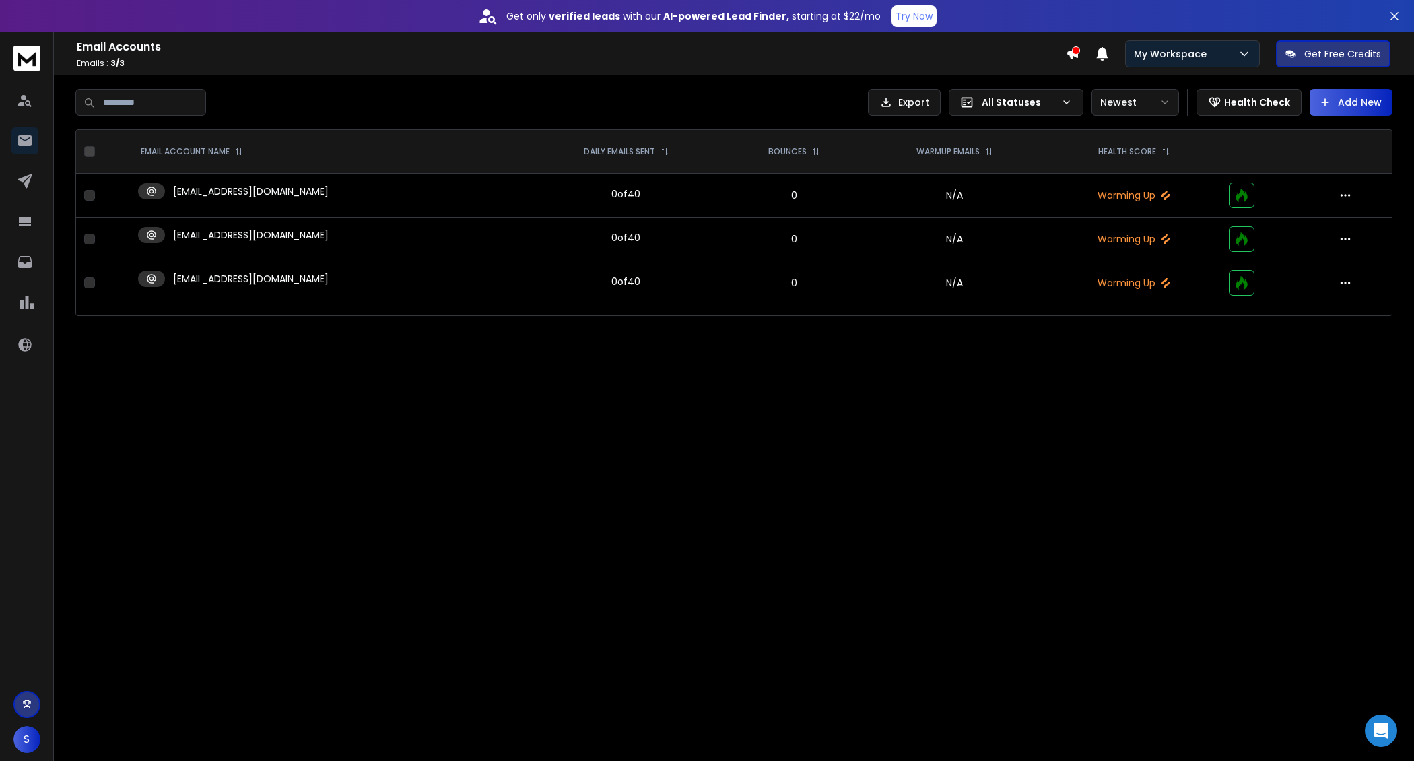
click at [1160, 58] on p "My Workspace" at bounding box center [1173, 53] width 78 height 13
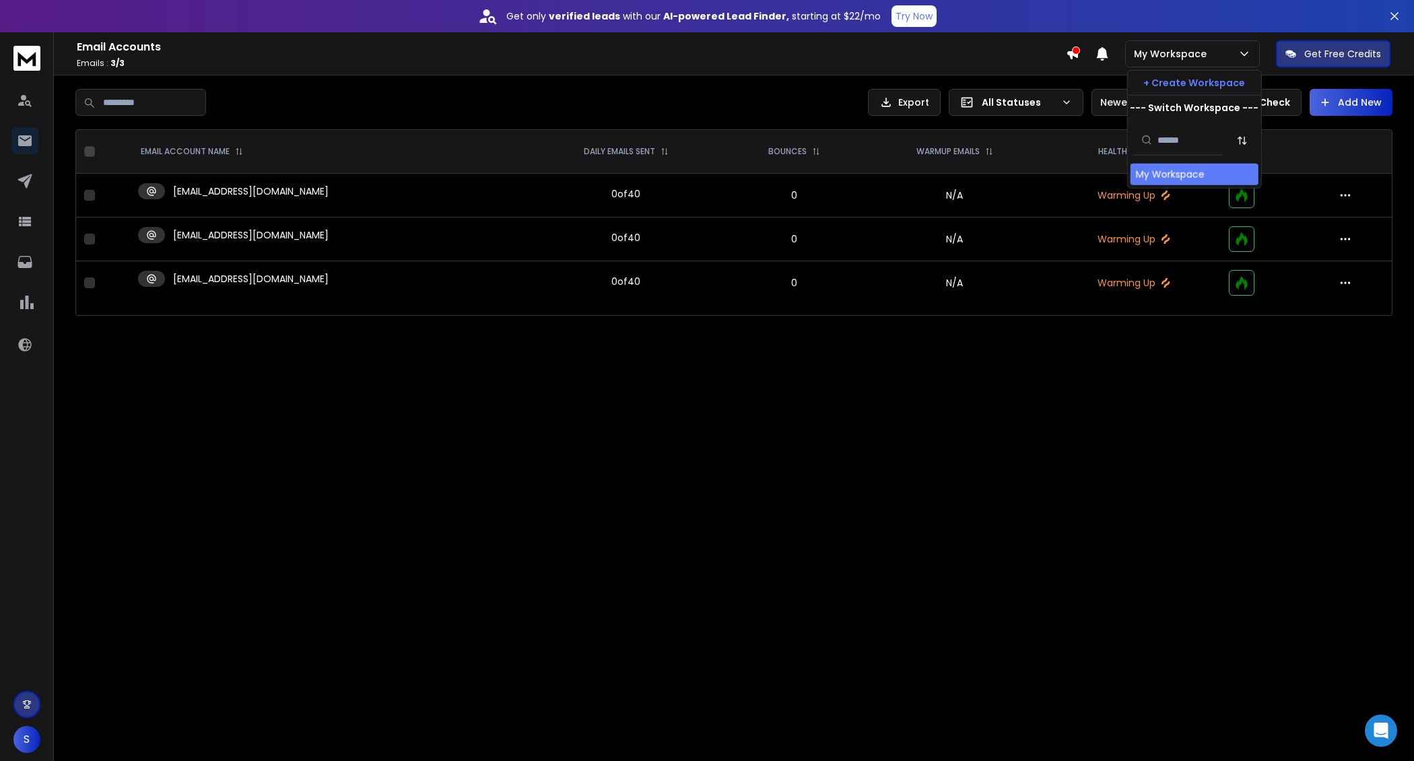
click at [884, 468] on div "Get only verified leads with our AI-powered Lead Finder, starting at $22/mo Try…" at bounding box center [707, 380] width 1414 height 761
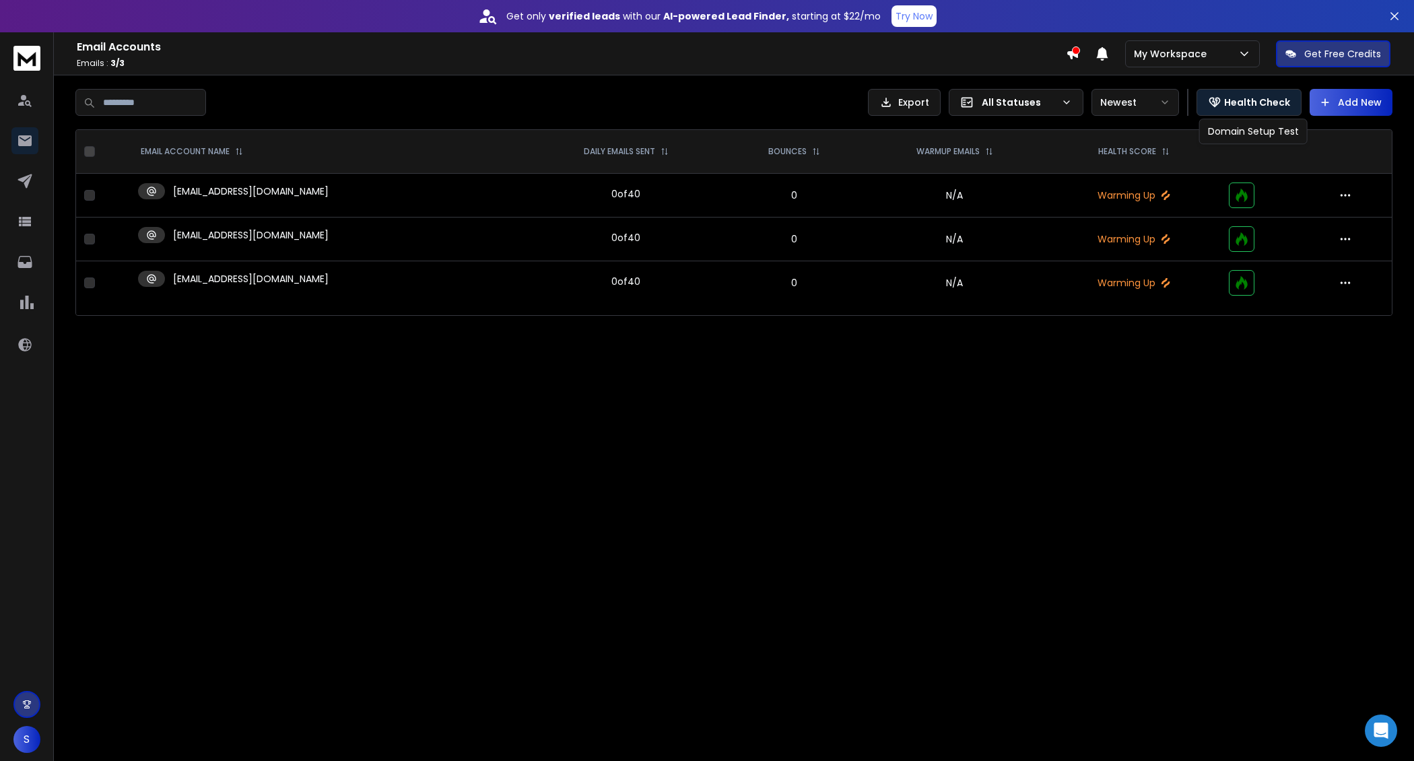
click at [1218, 106] on icon at bounding box center [1215, 103] width 11 height 10
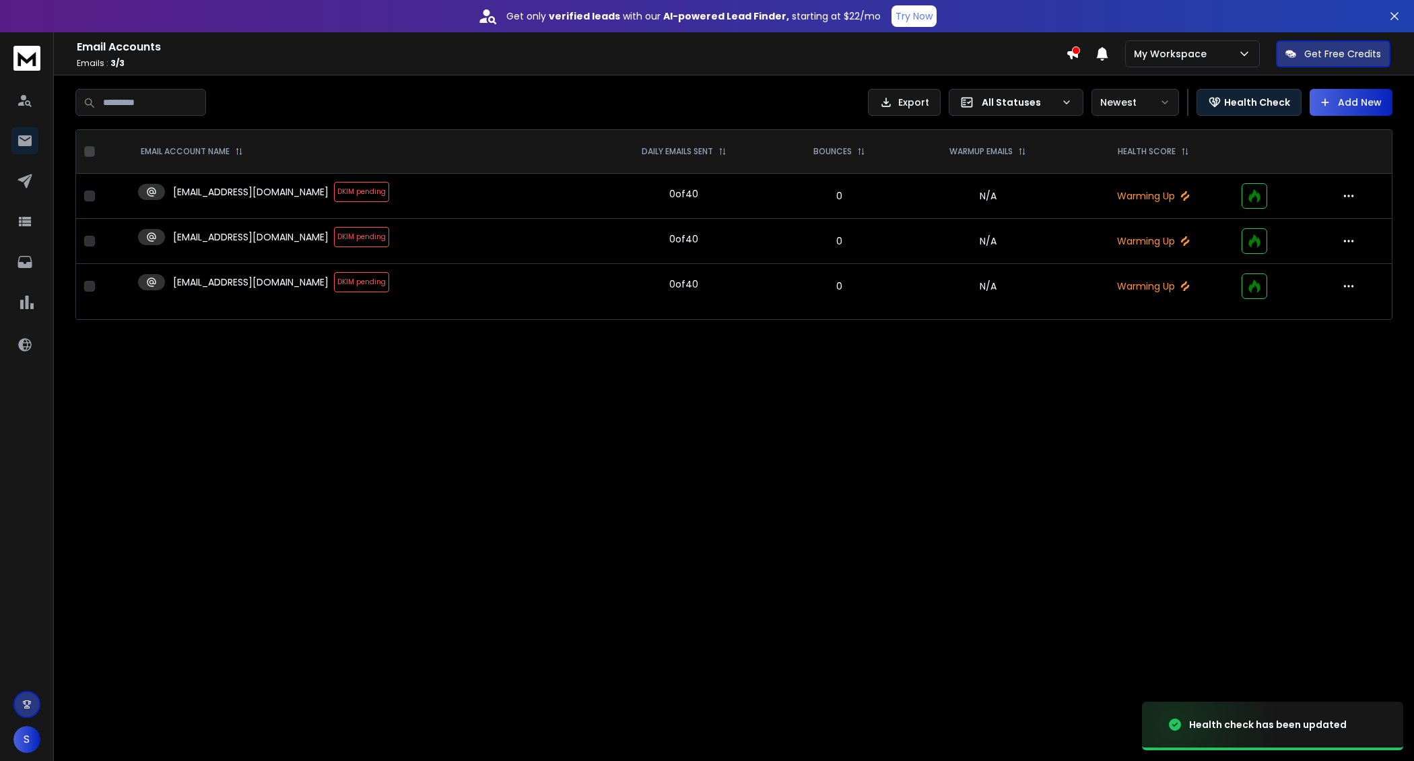
click at [357, 191] on span "DKIM pending" at bounding box center [361, 192] width 55 height 20
